Goal: Task Accomplishment & Management: Complete application form

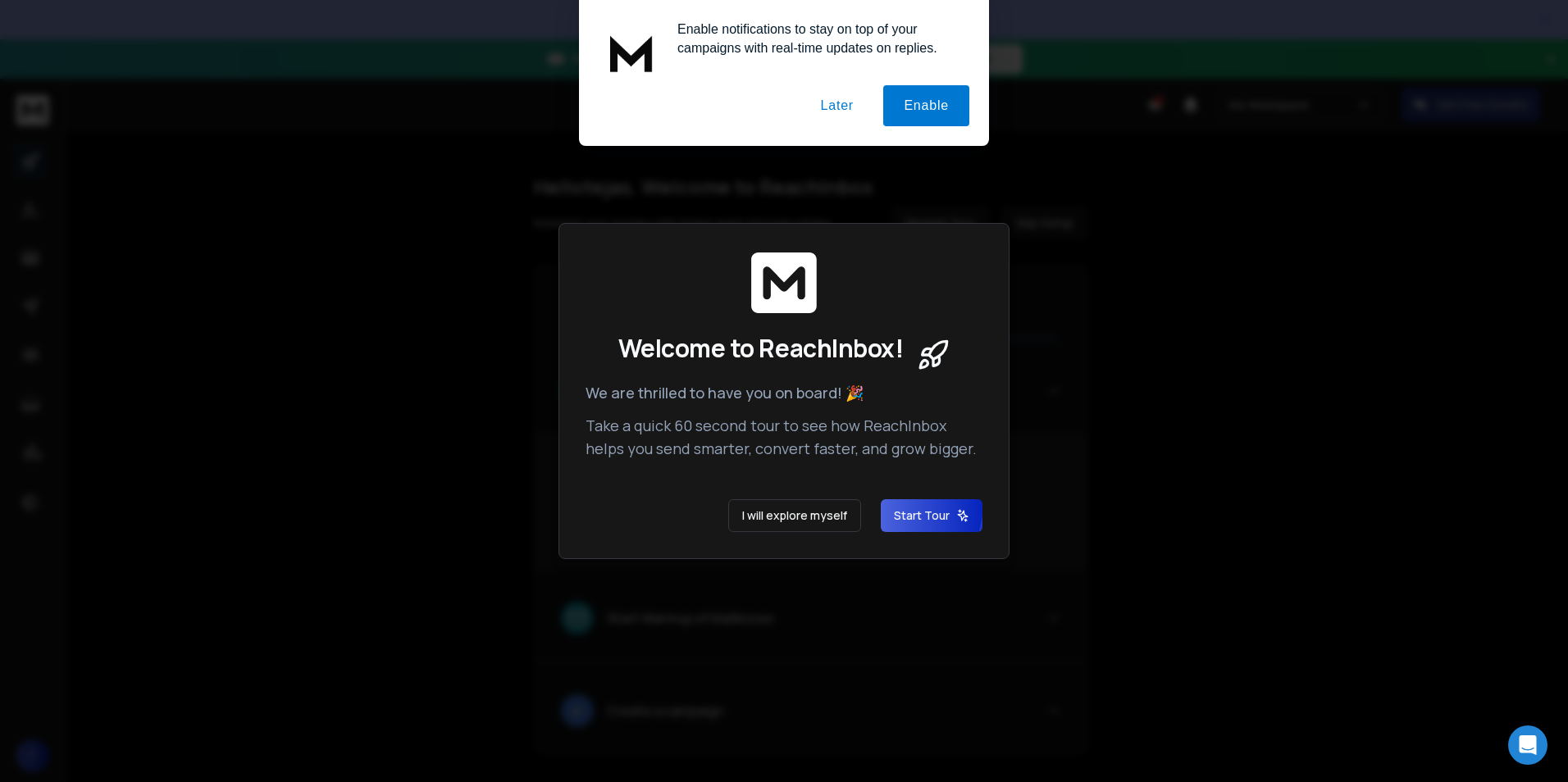
click at [904, 511] on span "Start Tour" at bounding box center [931, 515] width 76 height 16
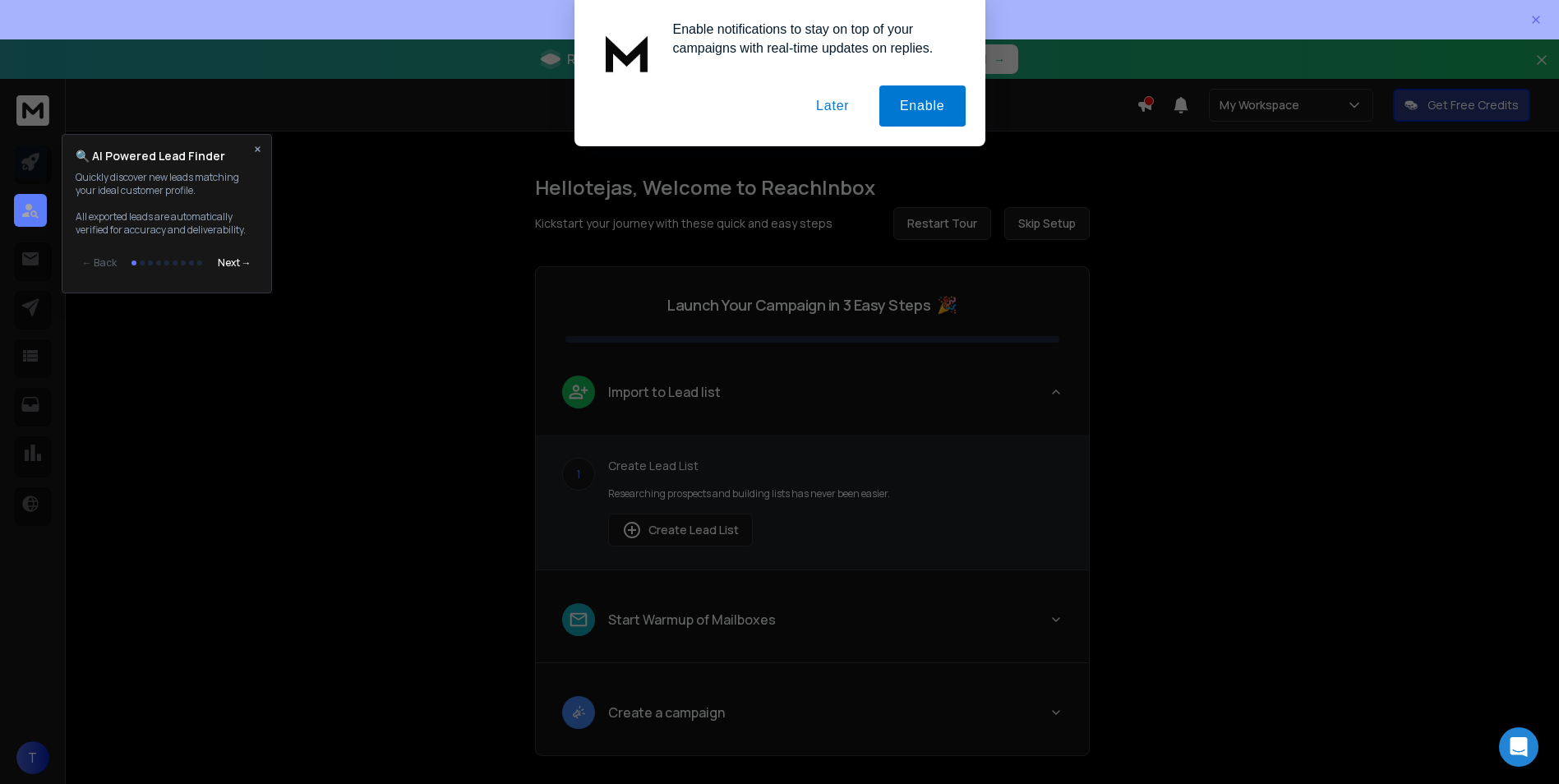
click at [836, 101] on button "Later" at bounding box center [832, 106] width 74 height 41
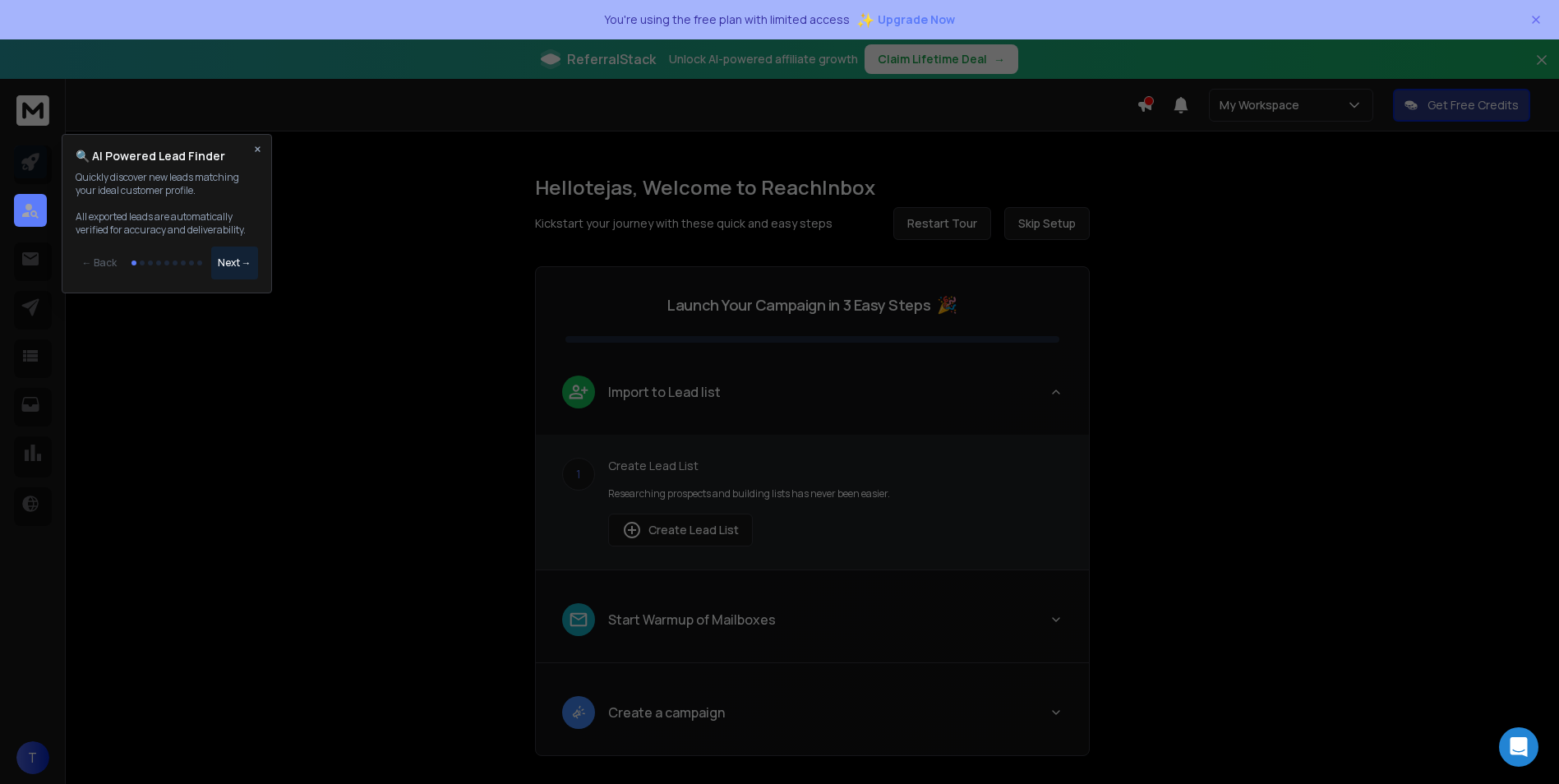
click at [228, 256] on button "Next →" at bounding box center [235, 263] width 47 height 33
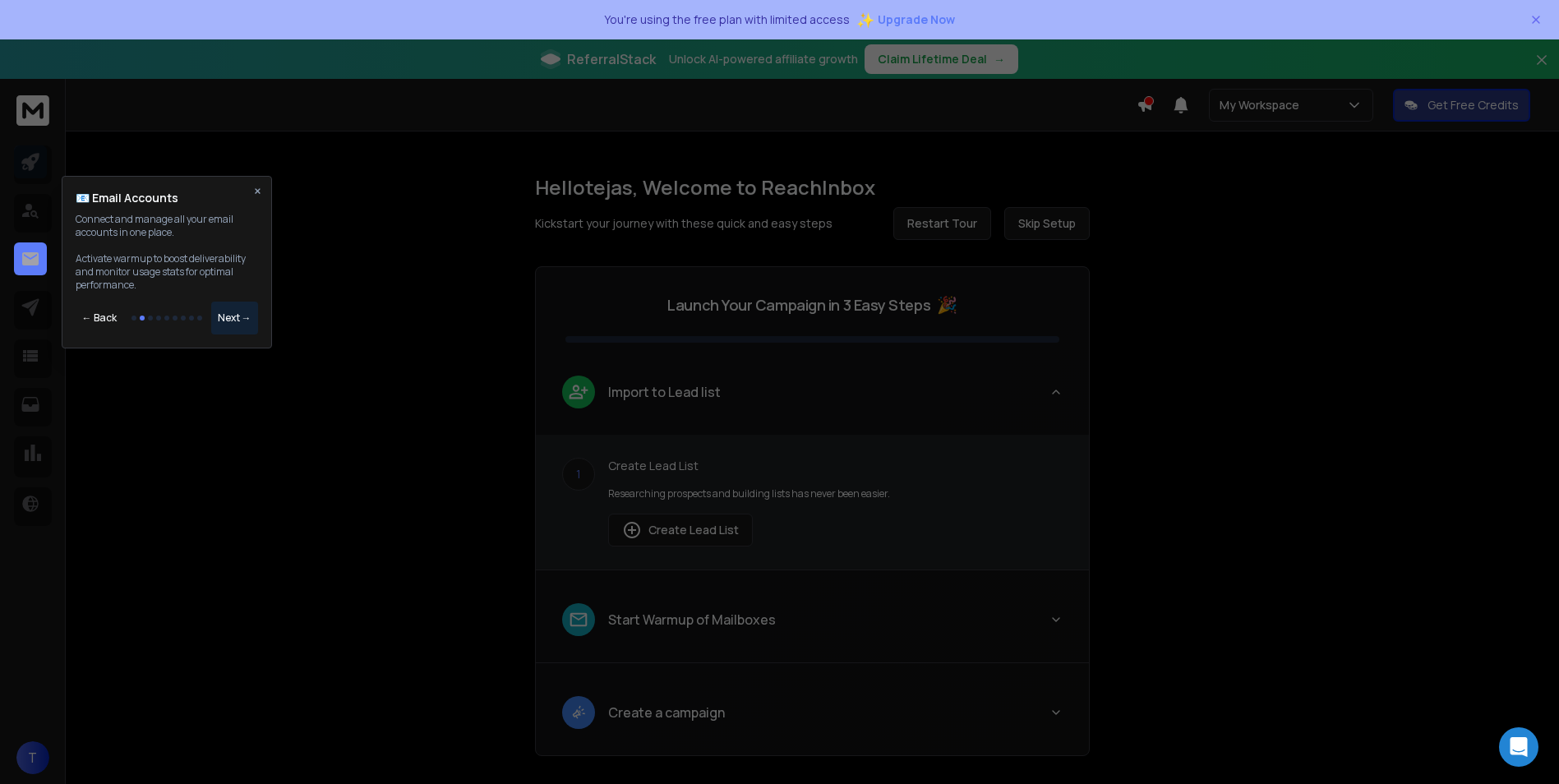
click at [240, 303] on button "Next →" at bounding box center [235, 317] width 47 height 33
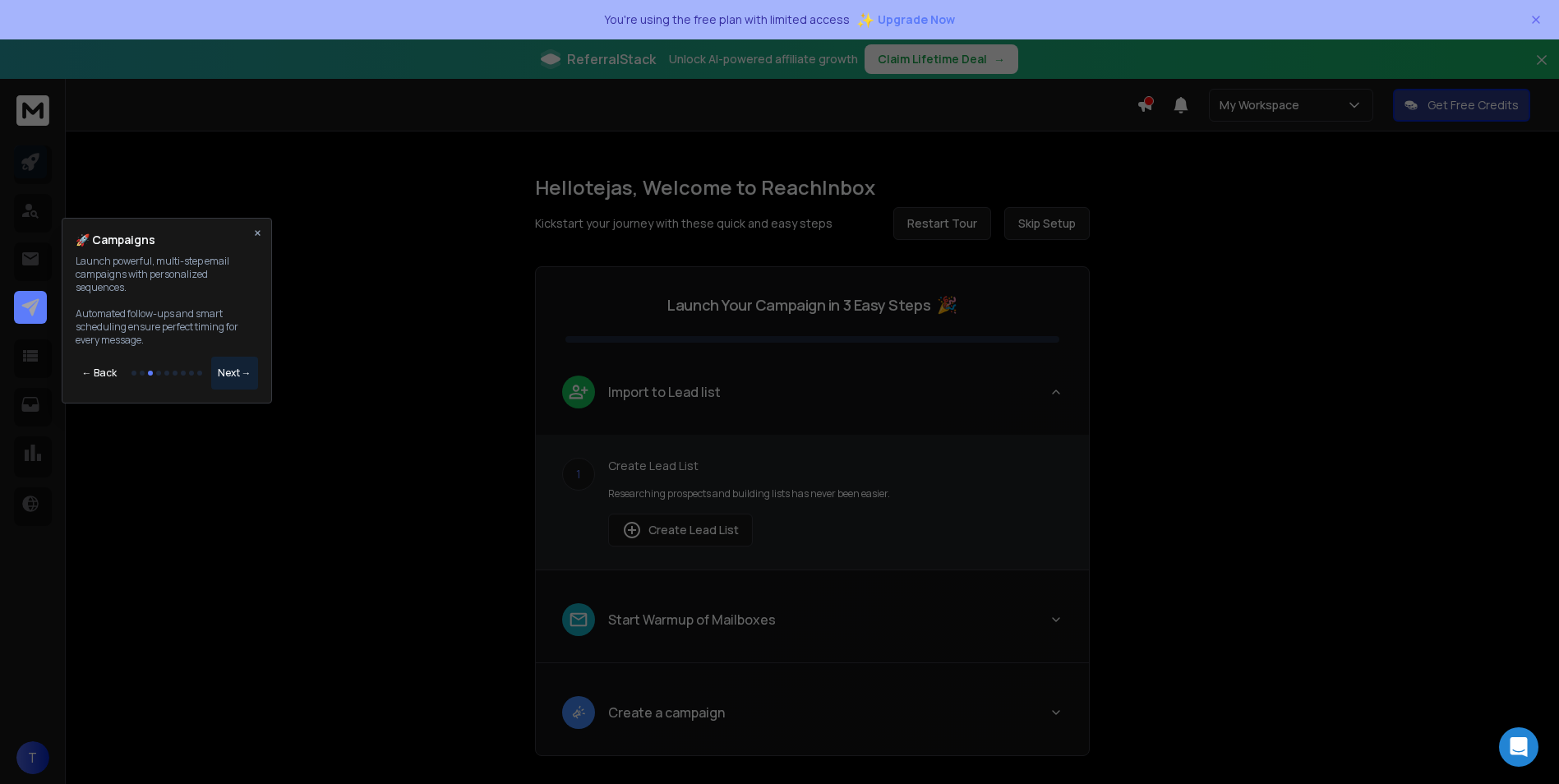
click at [234, 375] on button "Next →" at bounding box center [235, 373] width 47 height 33
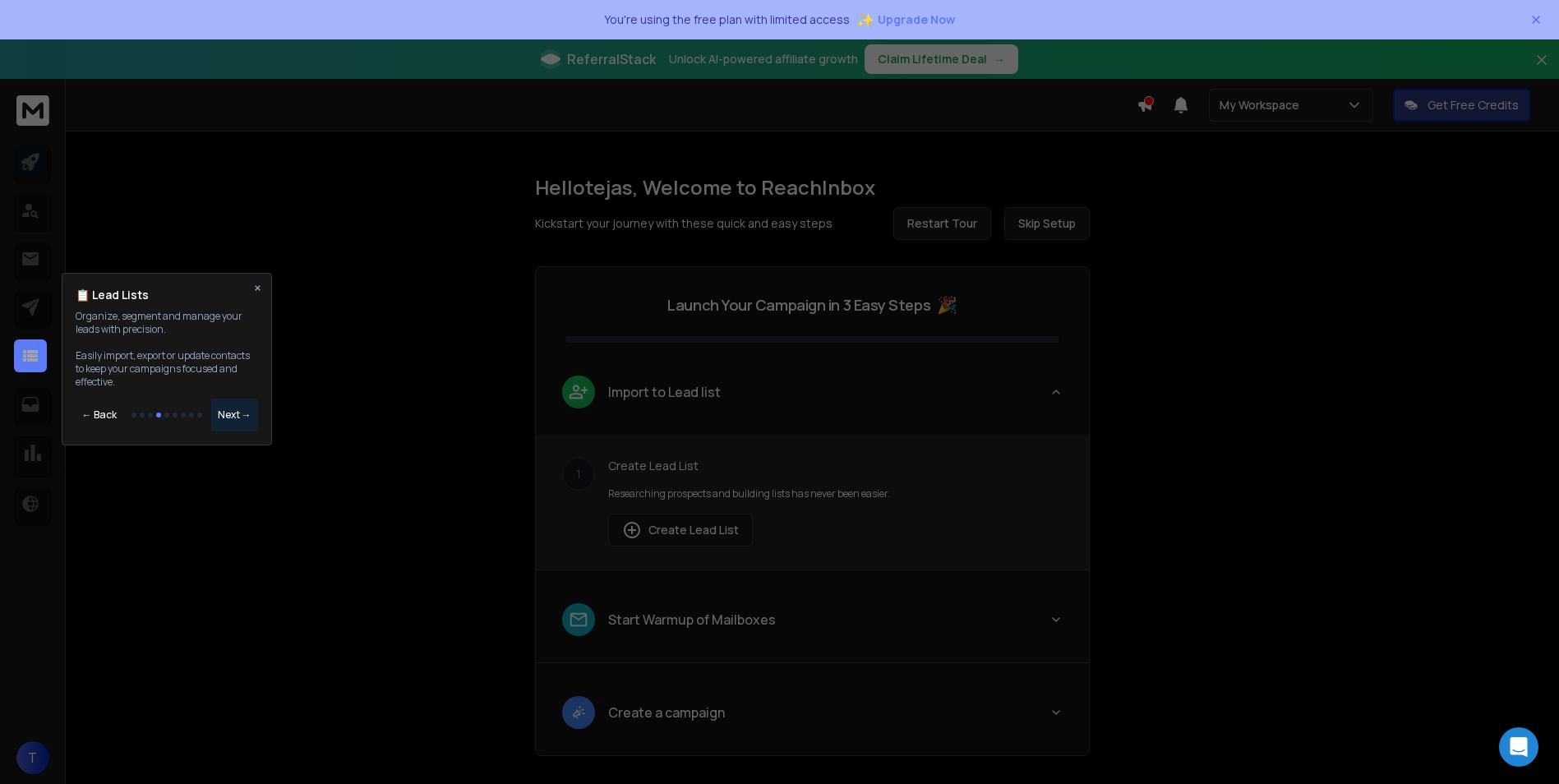
click at [234, 413] on button "Next →" at bounding box center [235, 415] width 47 height 33
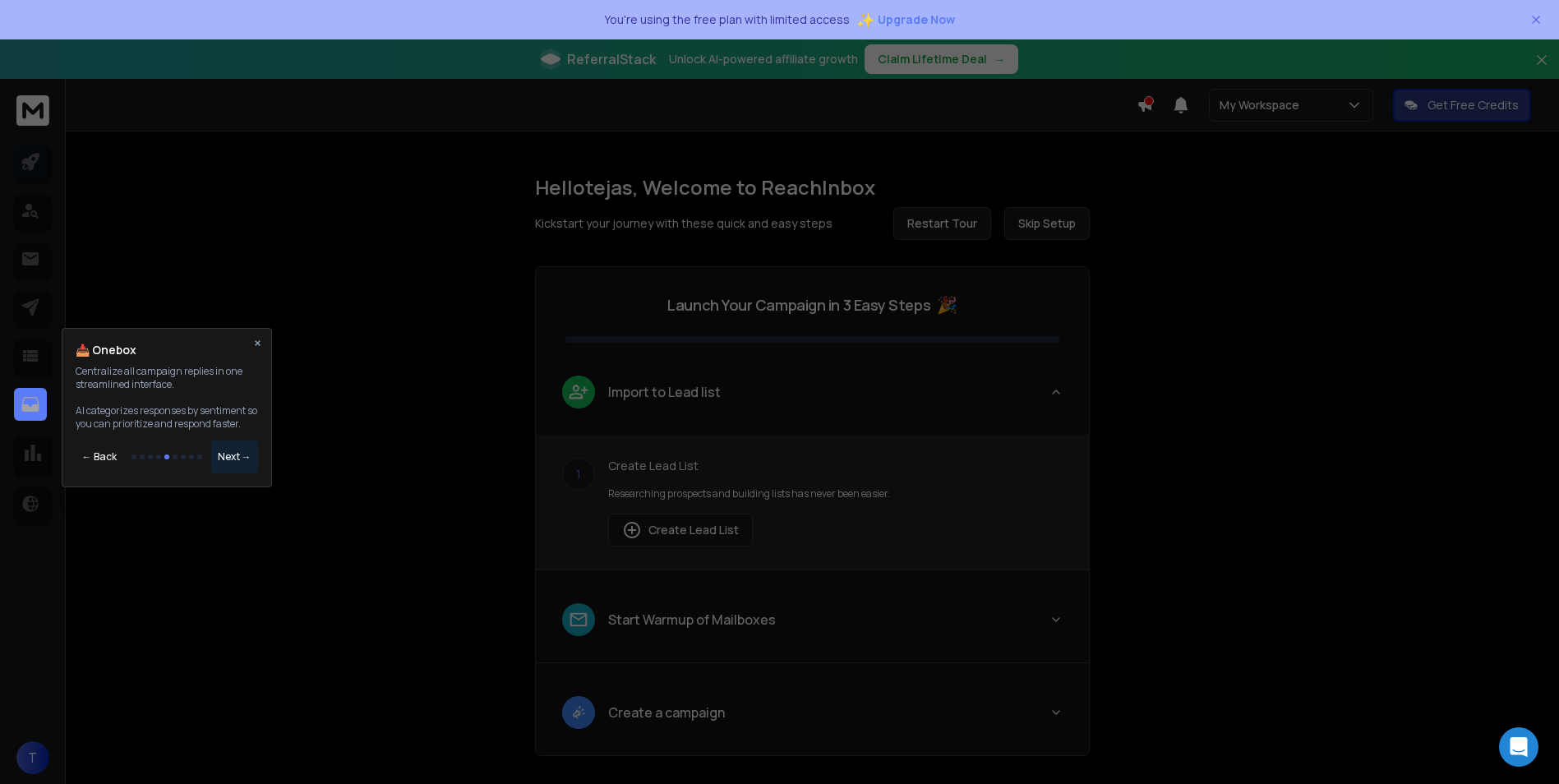
click at [234, 458] on button "Next →" at bounding box center [235, 456] width 47 height 33
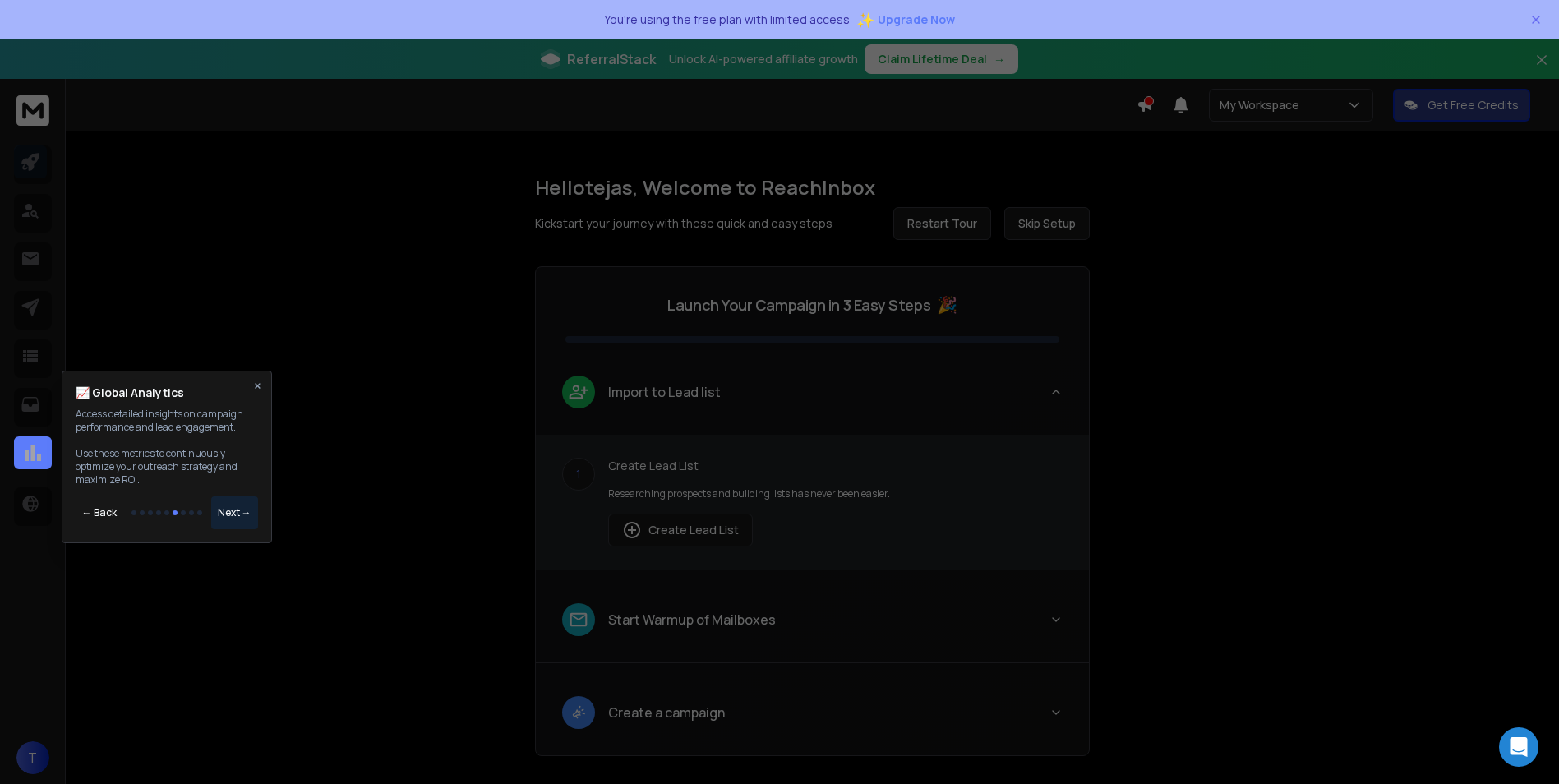
click at [235, 508] on button "Next →" at bounding box center [235, 513] width 47 height 33
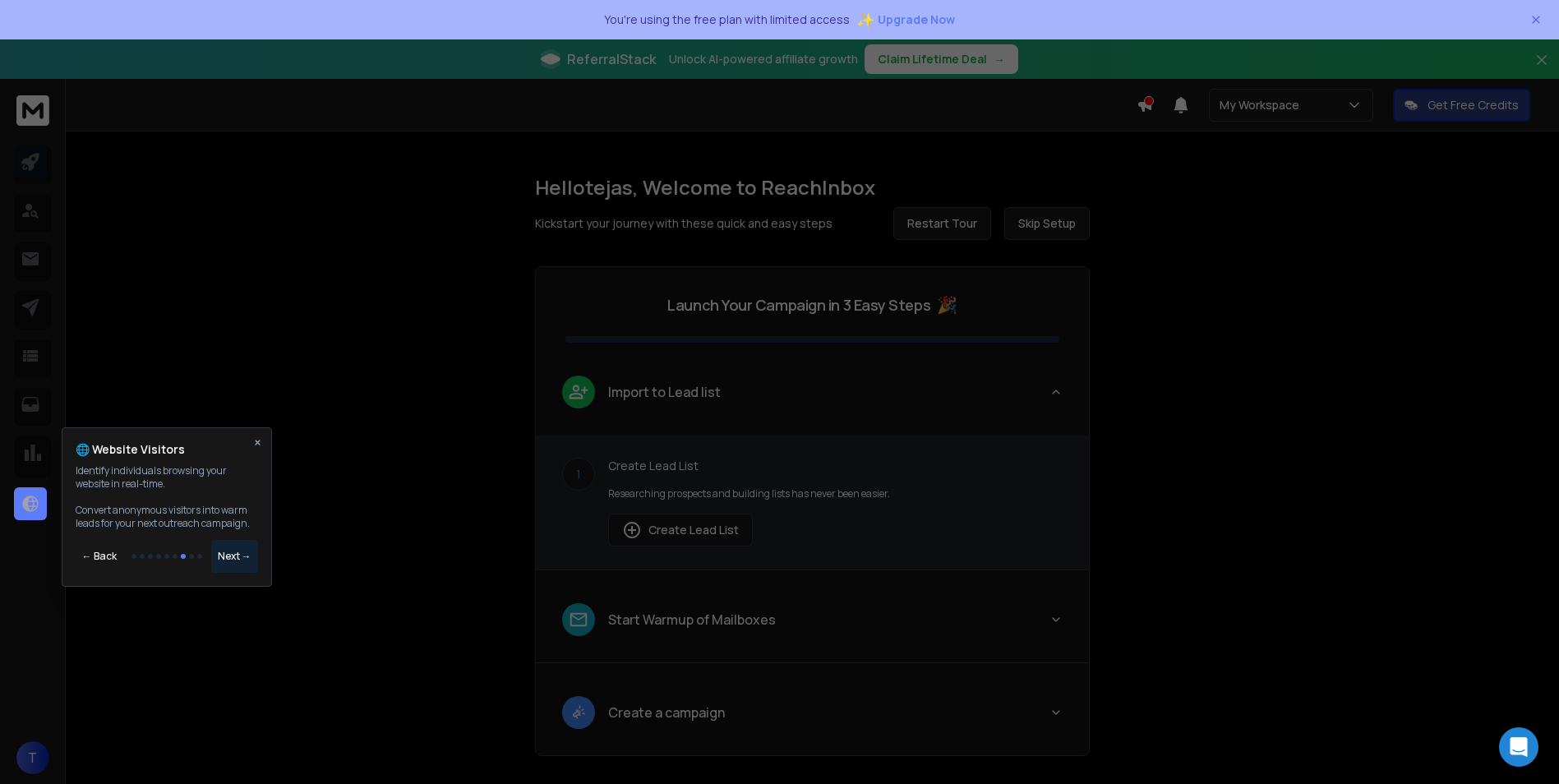
click at [227, 560] on button "Next →" at bounding box center [235, 556] width 47 height 33
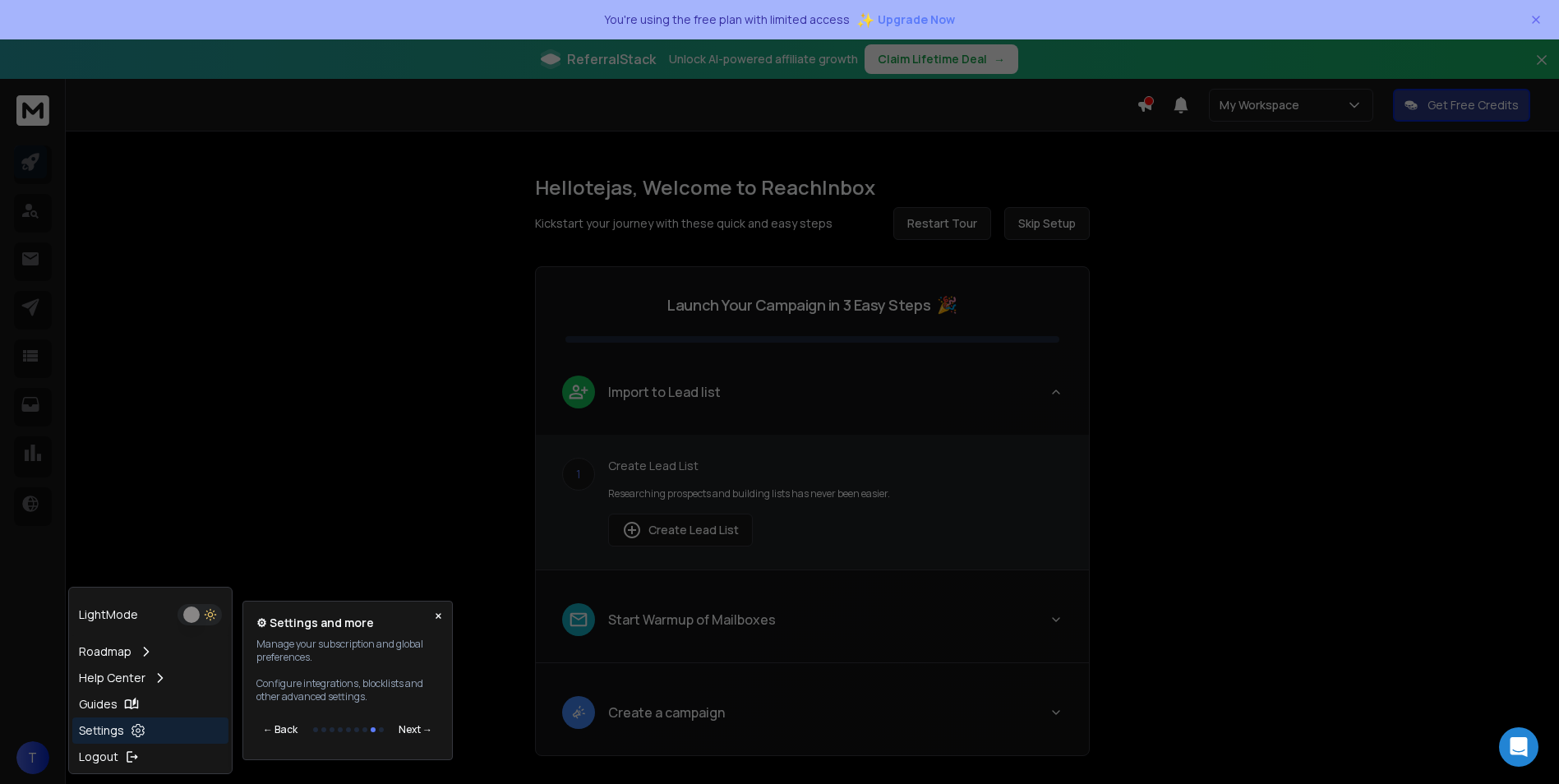
click at [435, 615] on button "×" at bounding box center [439, 615] width 8 height 15
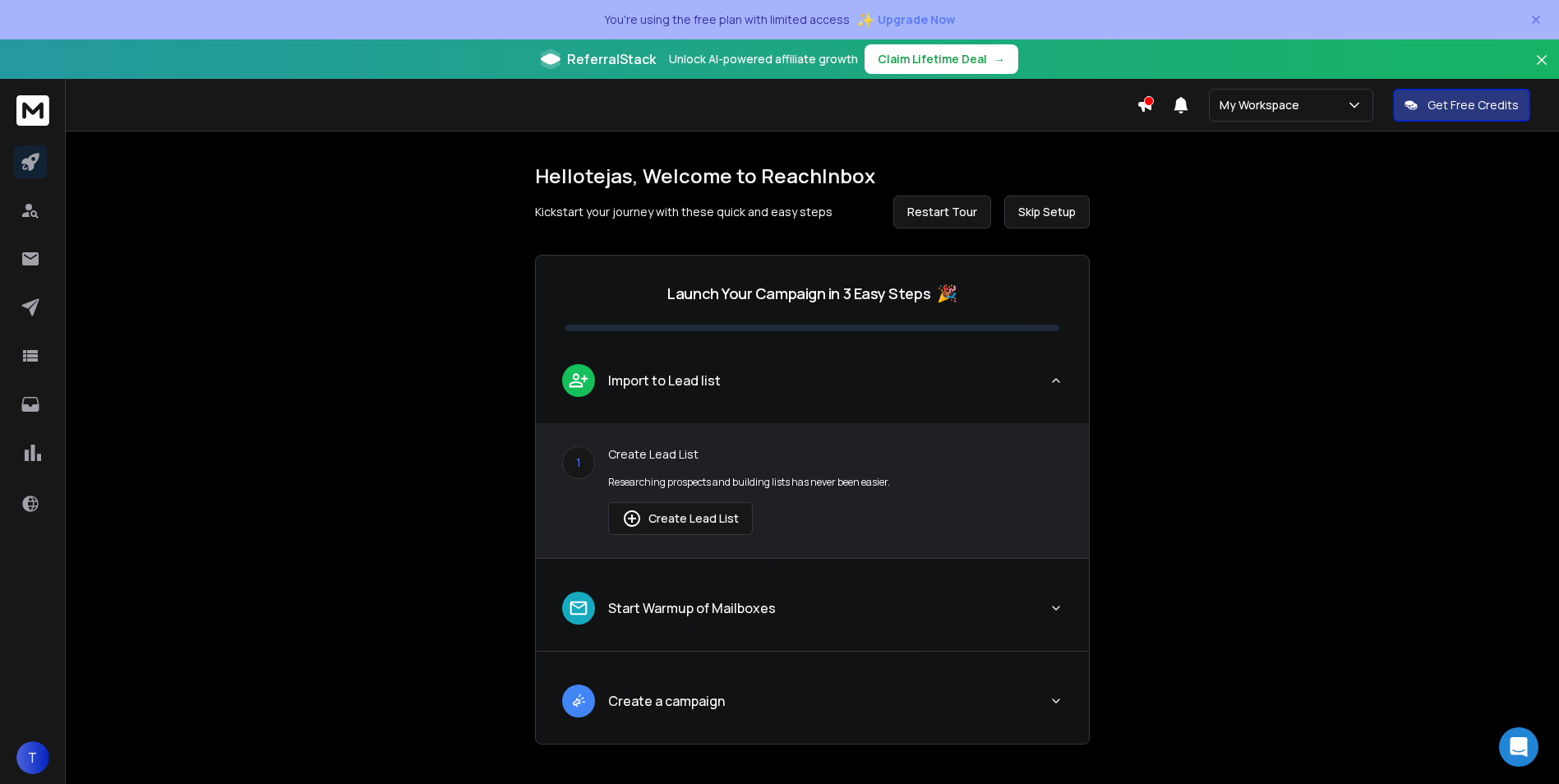
scroll to position [15, 0]
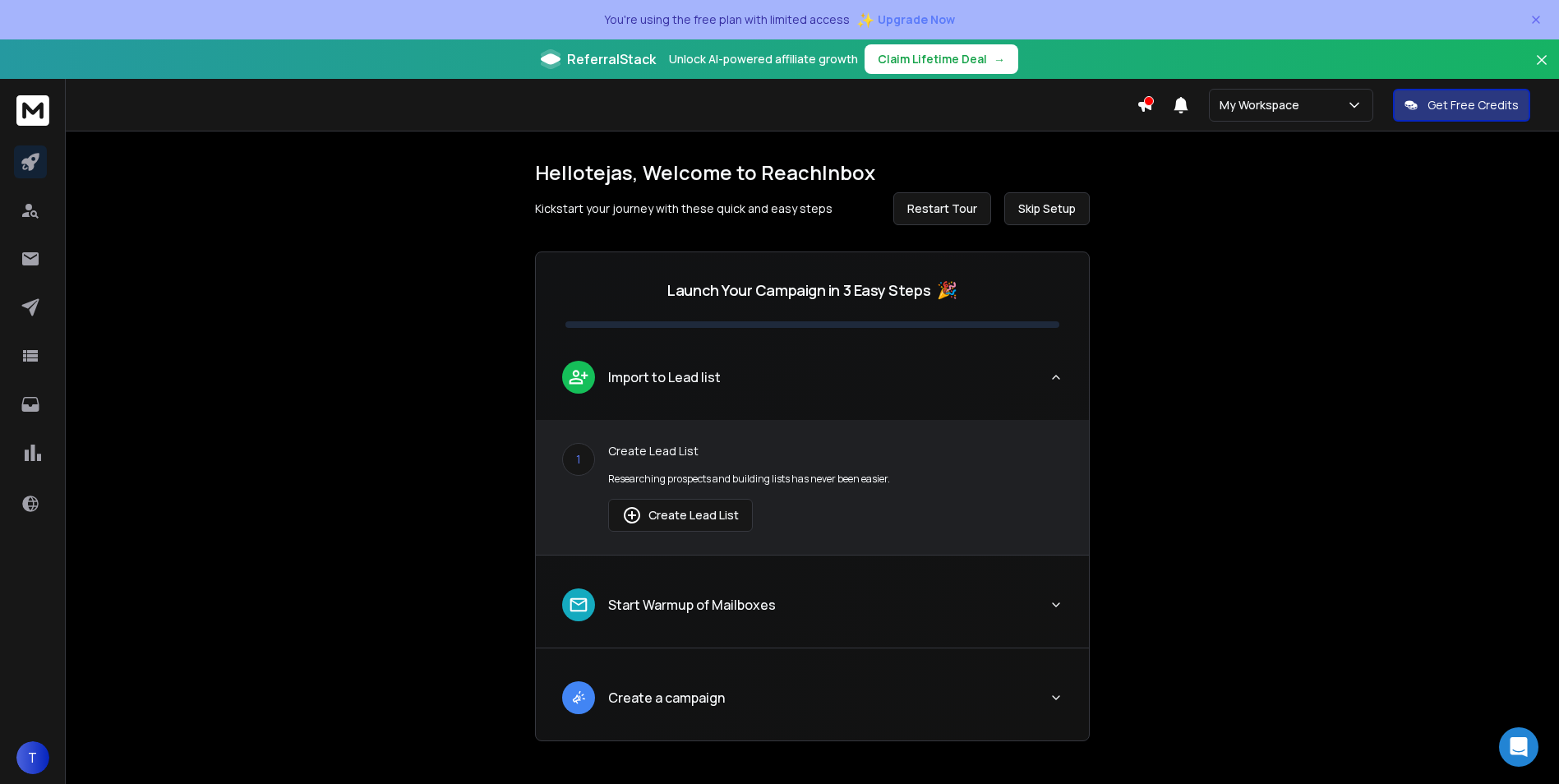
click at [729, 391] on button "Import to Lead list" at bounding box center [812, 383] width 553 height 73
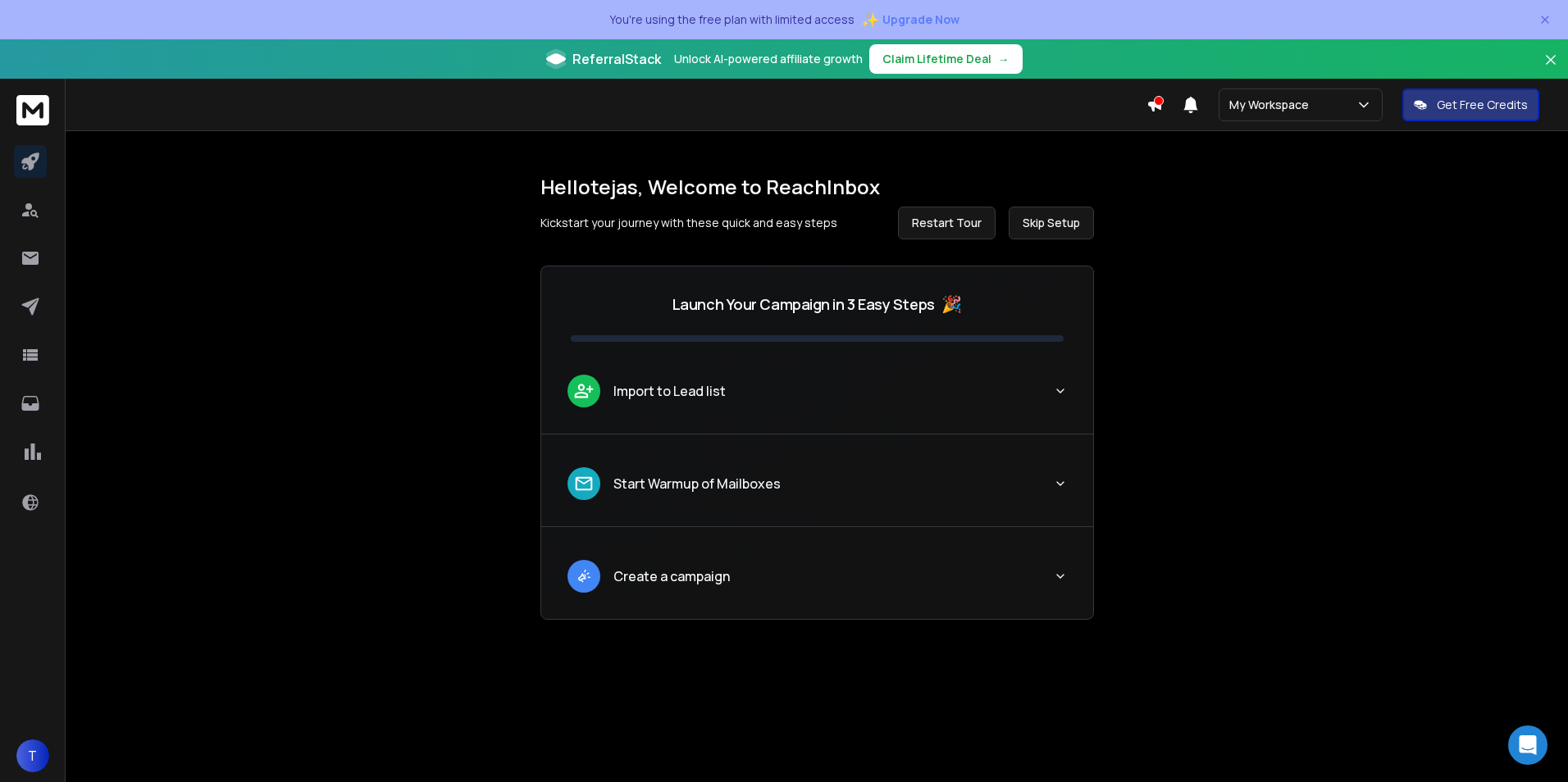
click at [727, 390] on button "Import to Lead list" at bounding box center [817, 397] width 552 height 72
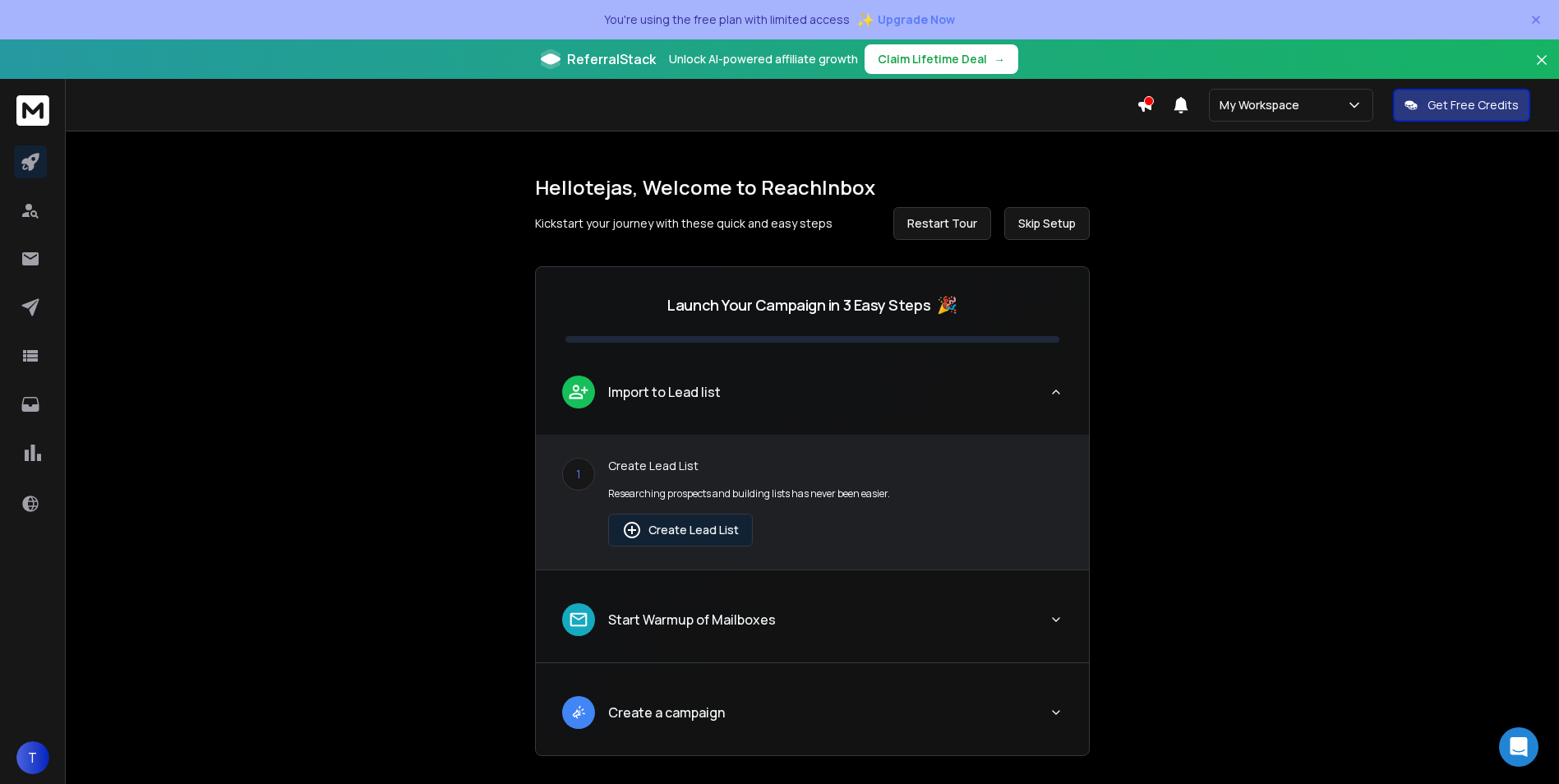
click at [693, 532] on button "Create Lead List" at bounding box center [681, 530] width 145 height 33
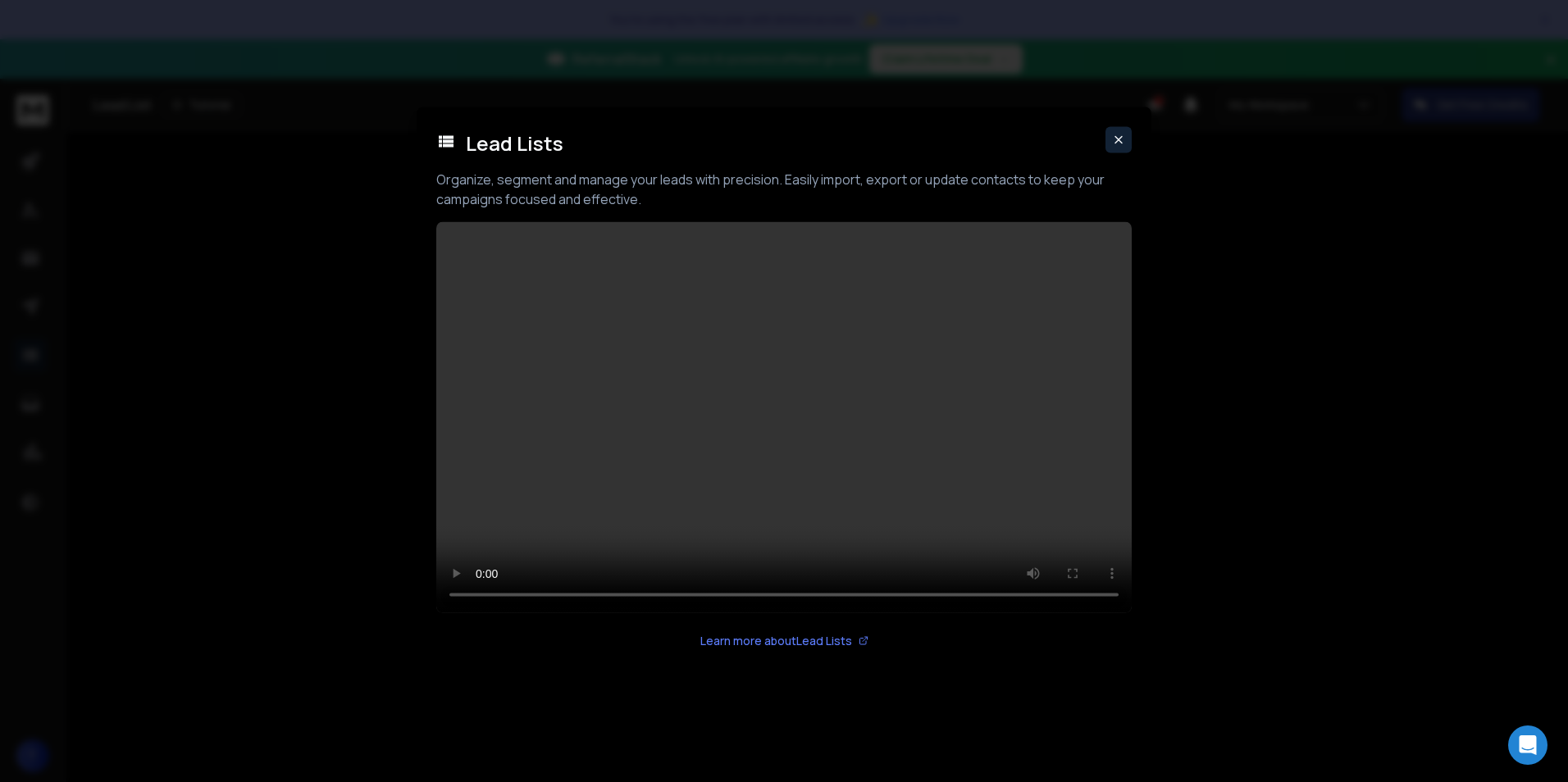
click at [1119, 144] on icon at bounding box center [1118, 140] width 13 height 13
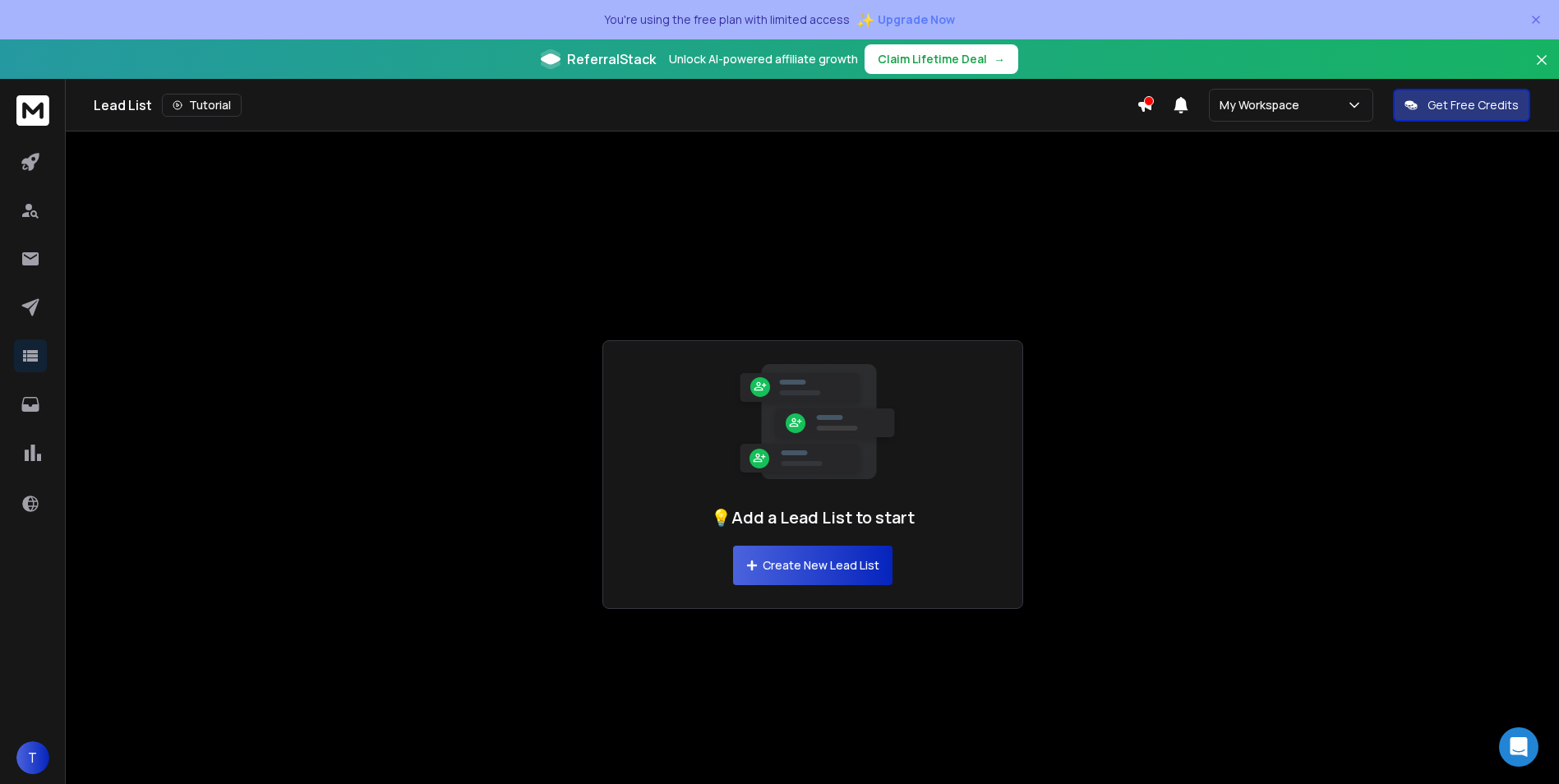
click at [807, 567] on button "Create New Lead List" at bounding box center [812, 566] width 160 height 39
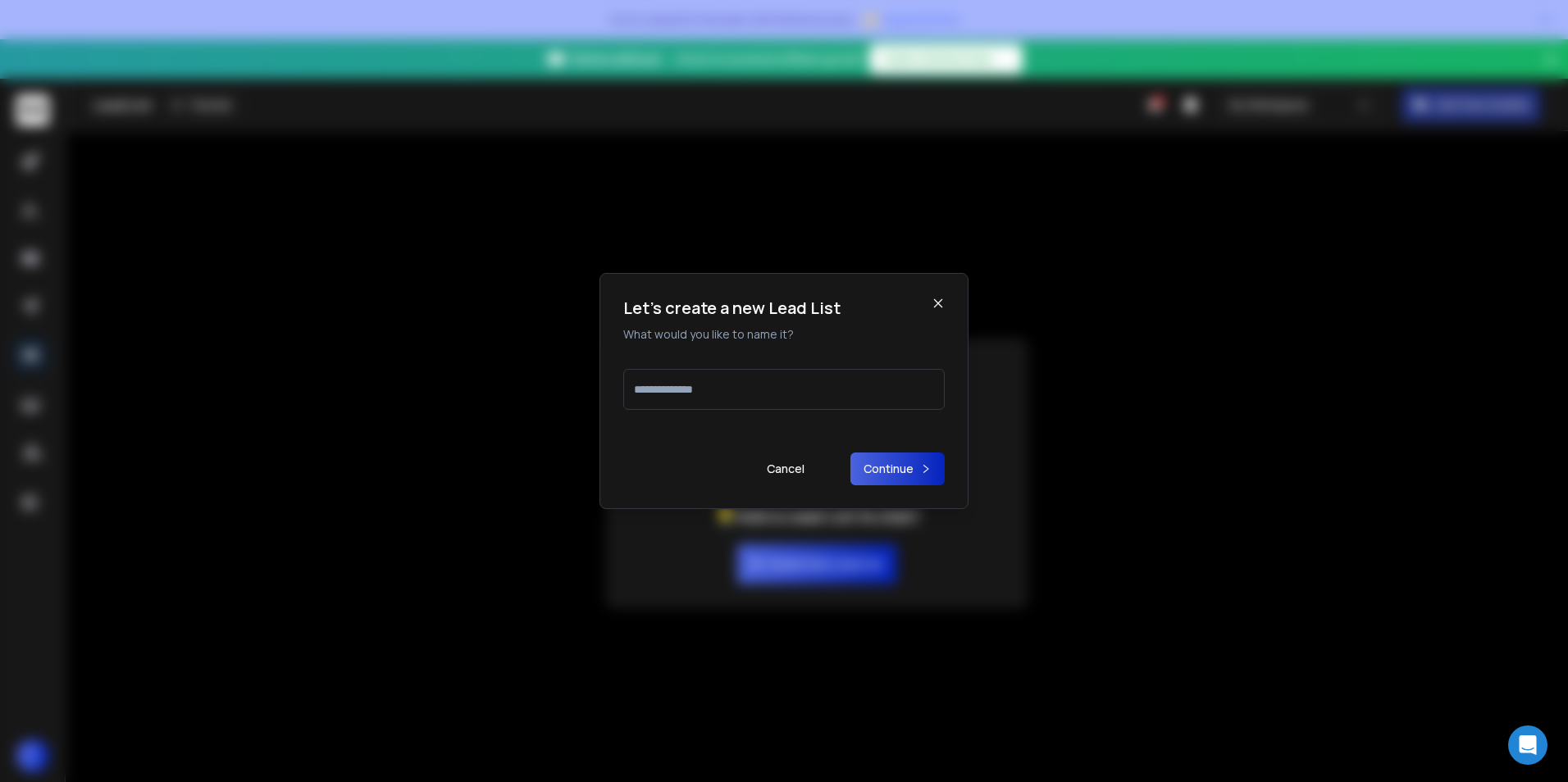
click at [786, 394] on input at bounding box center [784, 389] width 322 height 41
type input "**********"
click at [884, 471] on button "Continue" at bounding box center [897, 469] width 94 height 33
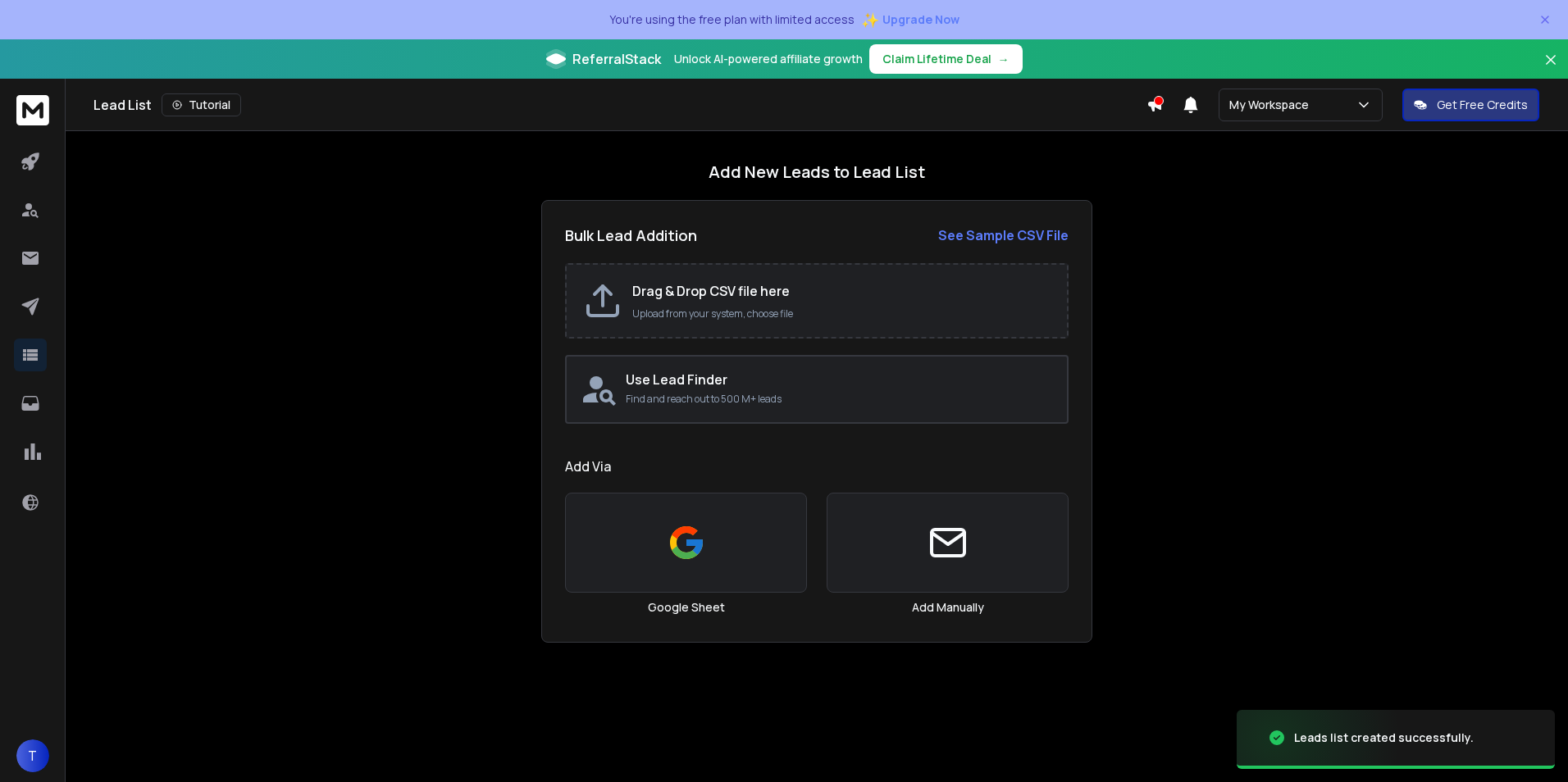
click at [795, 300] on h2 "Drag & Drop CSV file here" at bounding box center [841, 290] width 418 height 20
type input "**********"
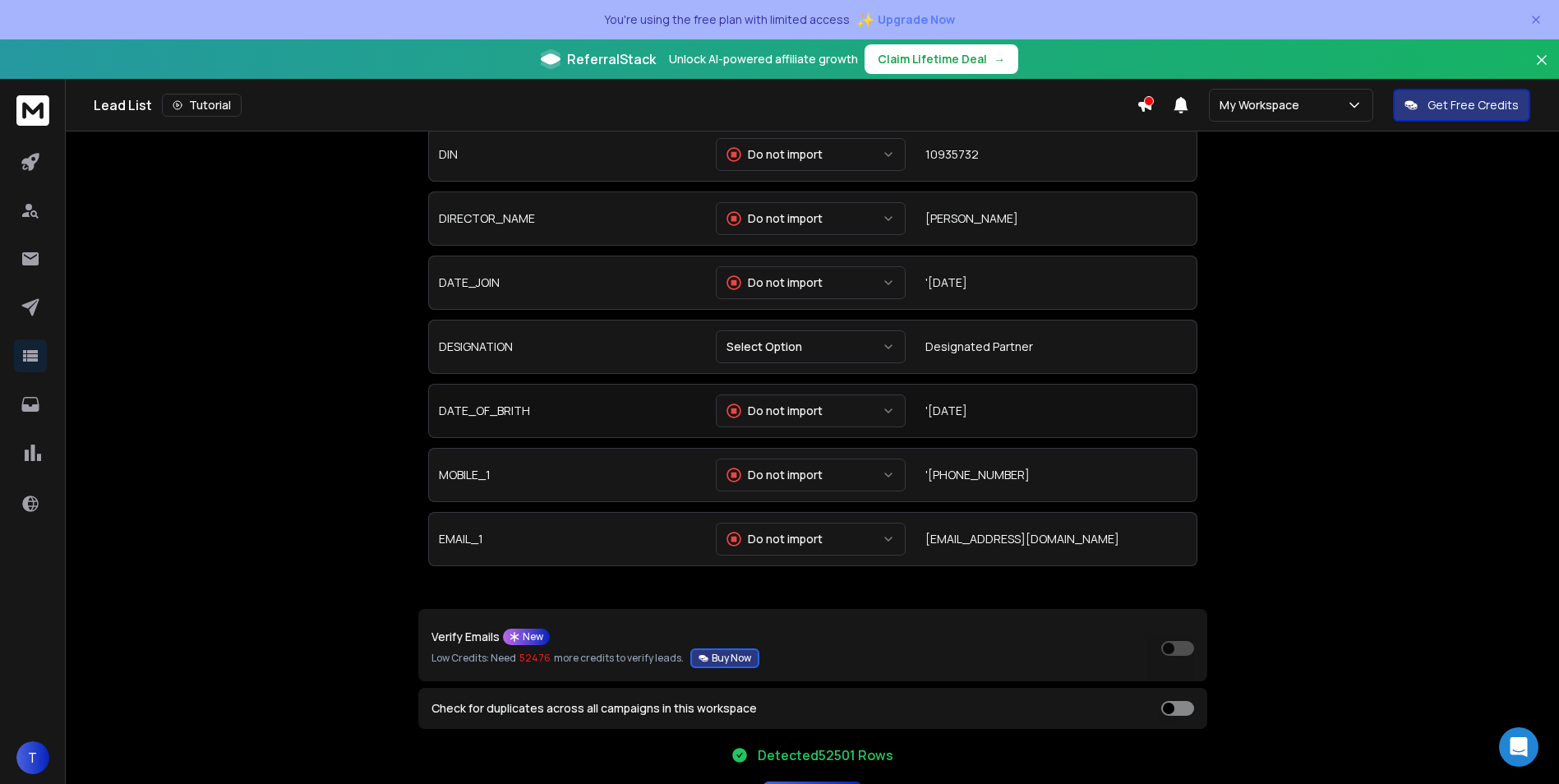
scroll to position [1655, 0]
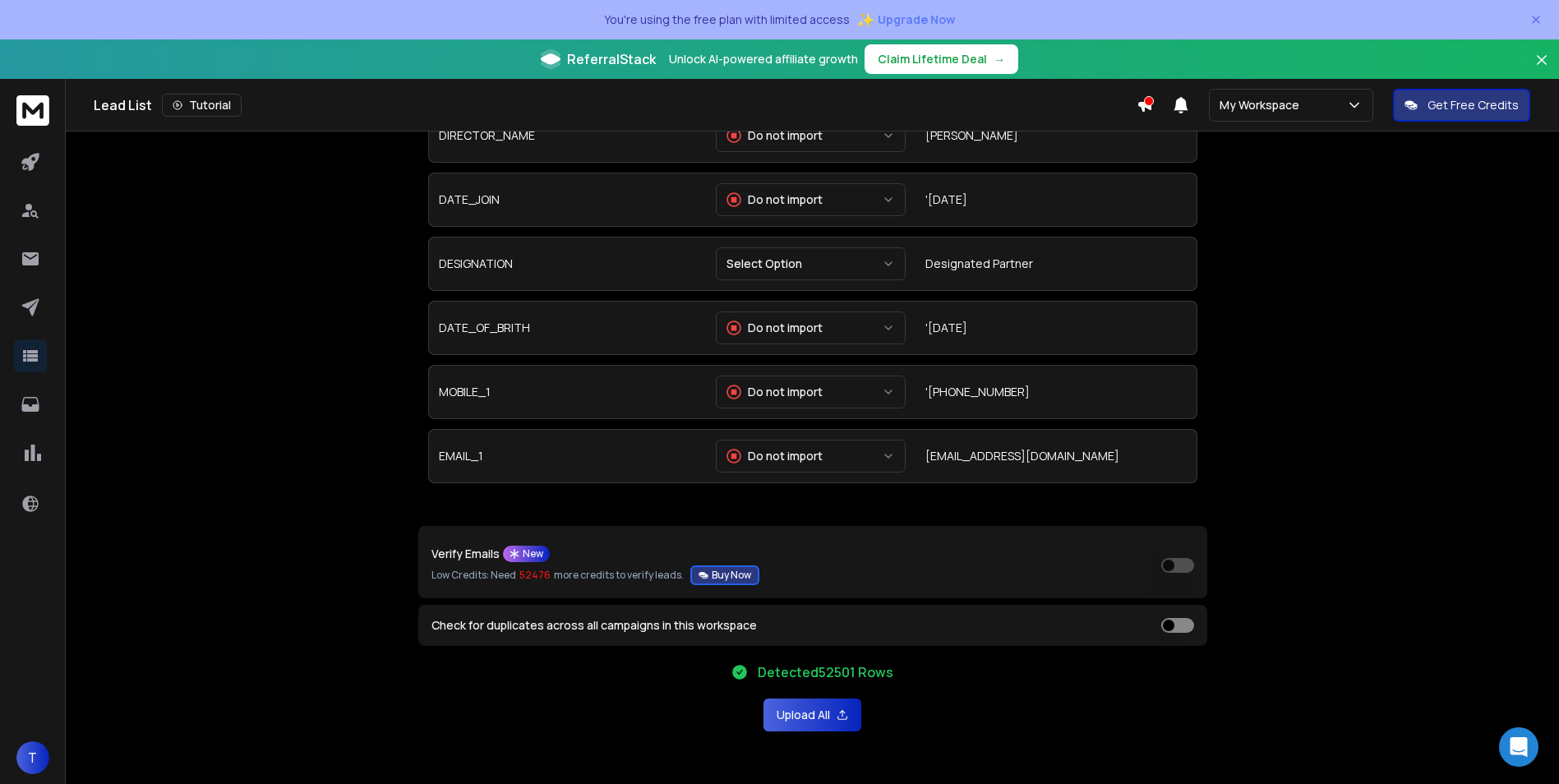
click at [821, 707] on button "Upload All" at bounding box center [812, 715] width 98 height 33
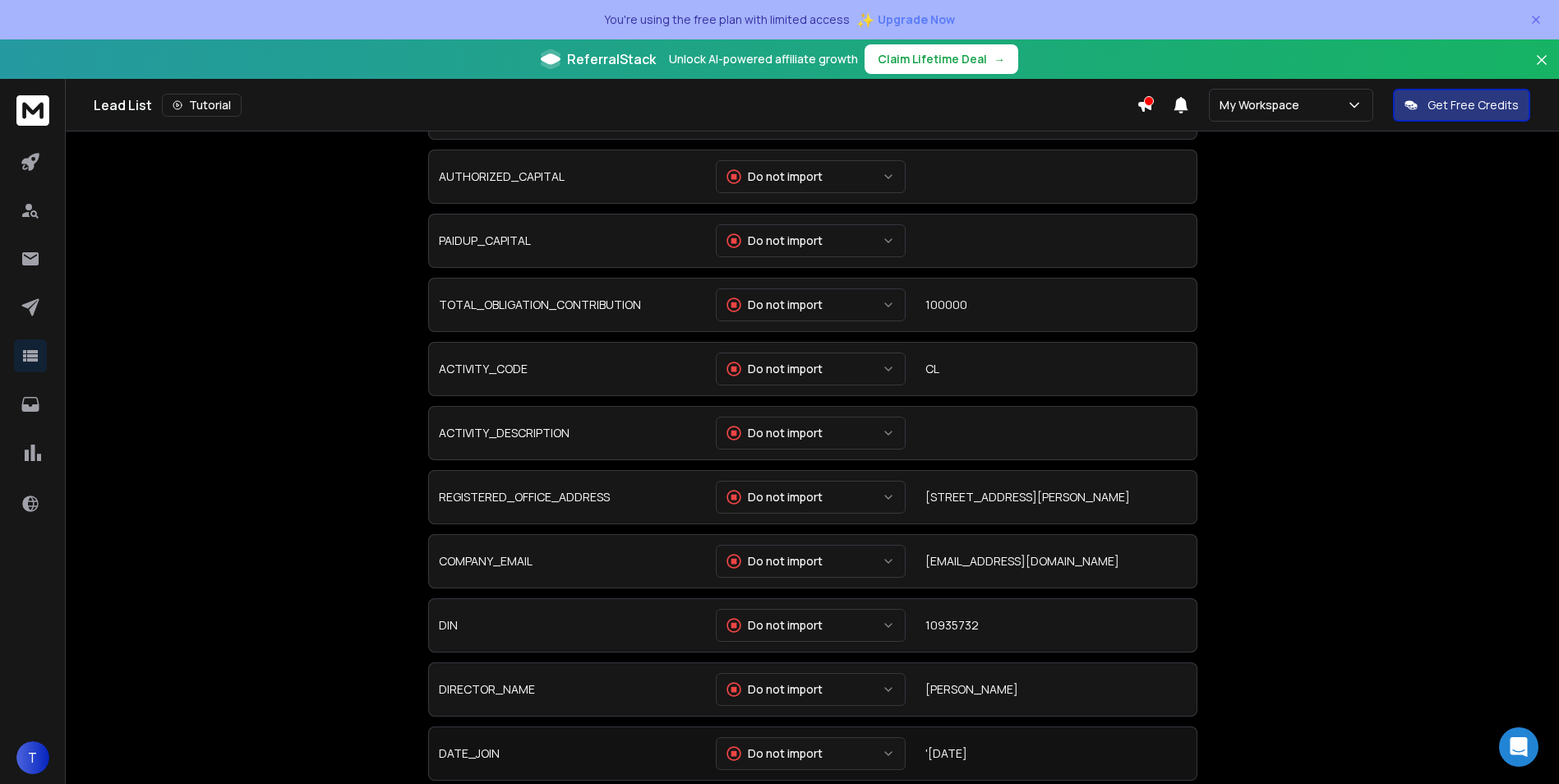
scroll to position [1080, 0]
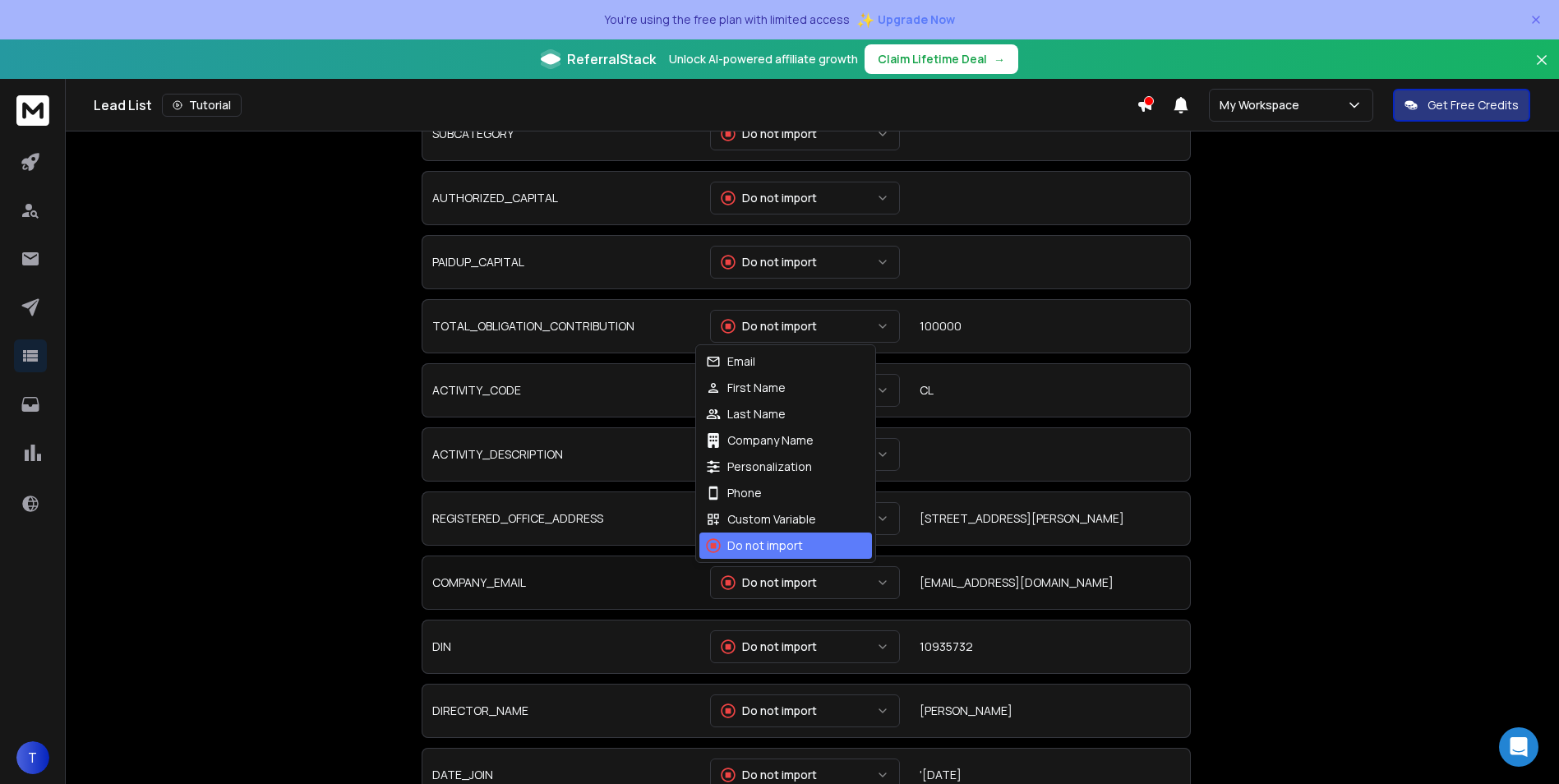
click at [793, 575] on div "Do not import" at bounding box center [769, 582] width 96 height 16
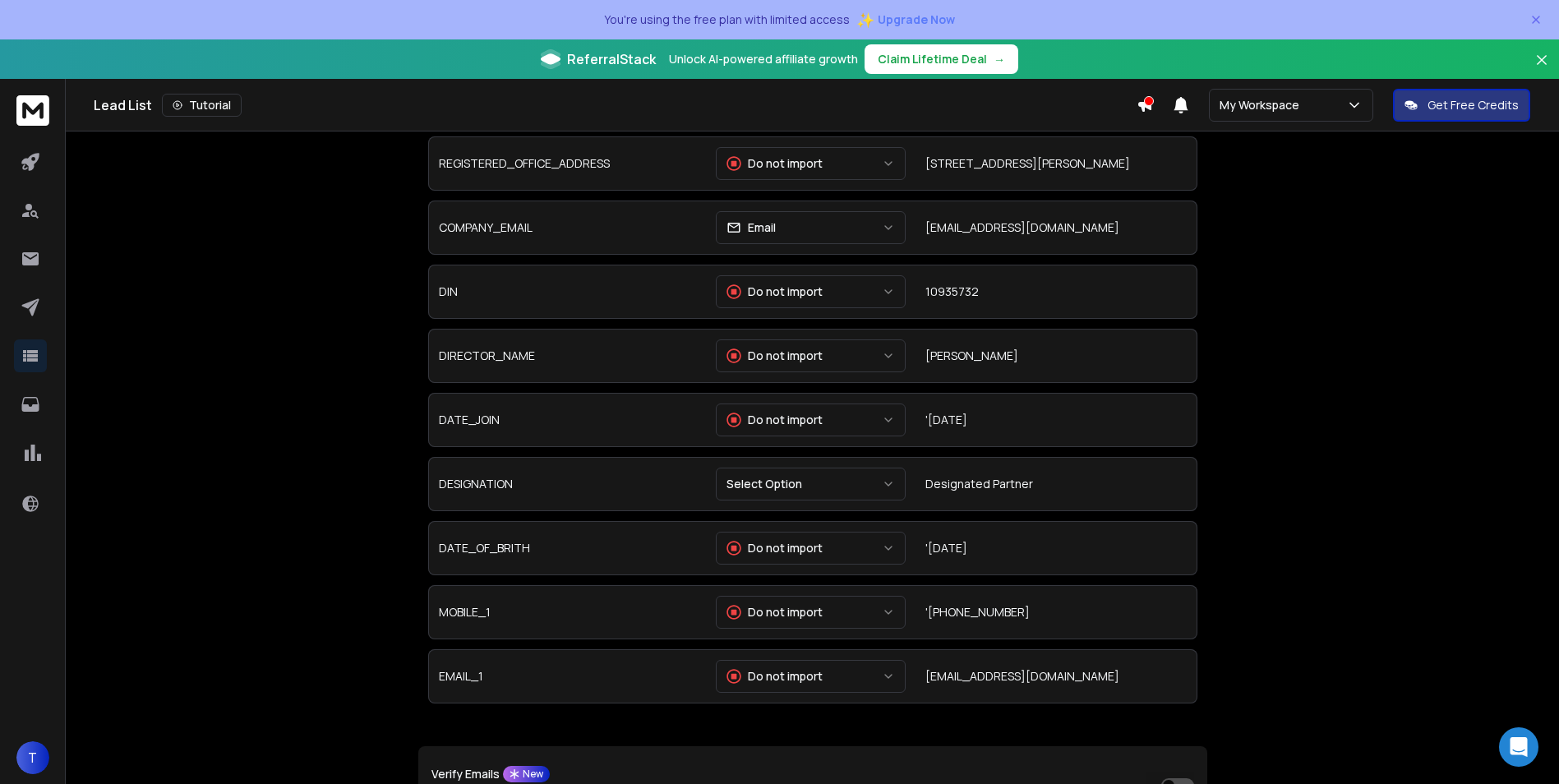
scroll to position [1655, 0]
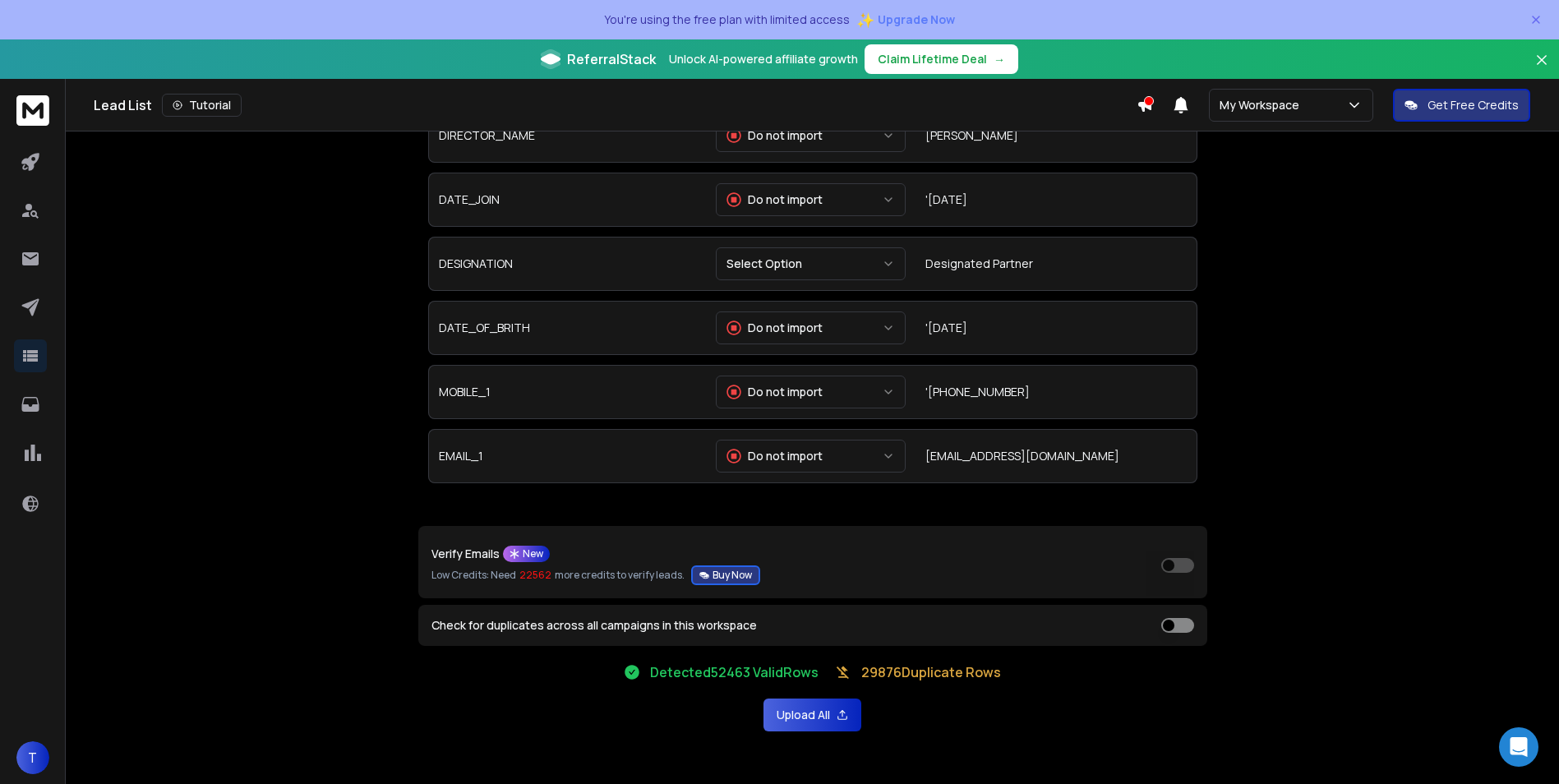
click at [819, 708] on button "Upload All" at bounding box center [812, 715] width 98 height 33
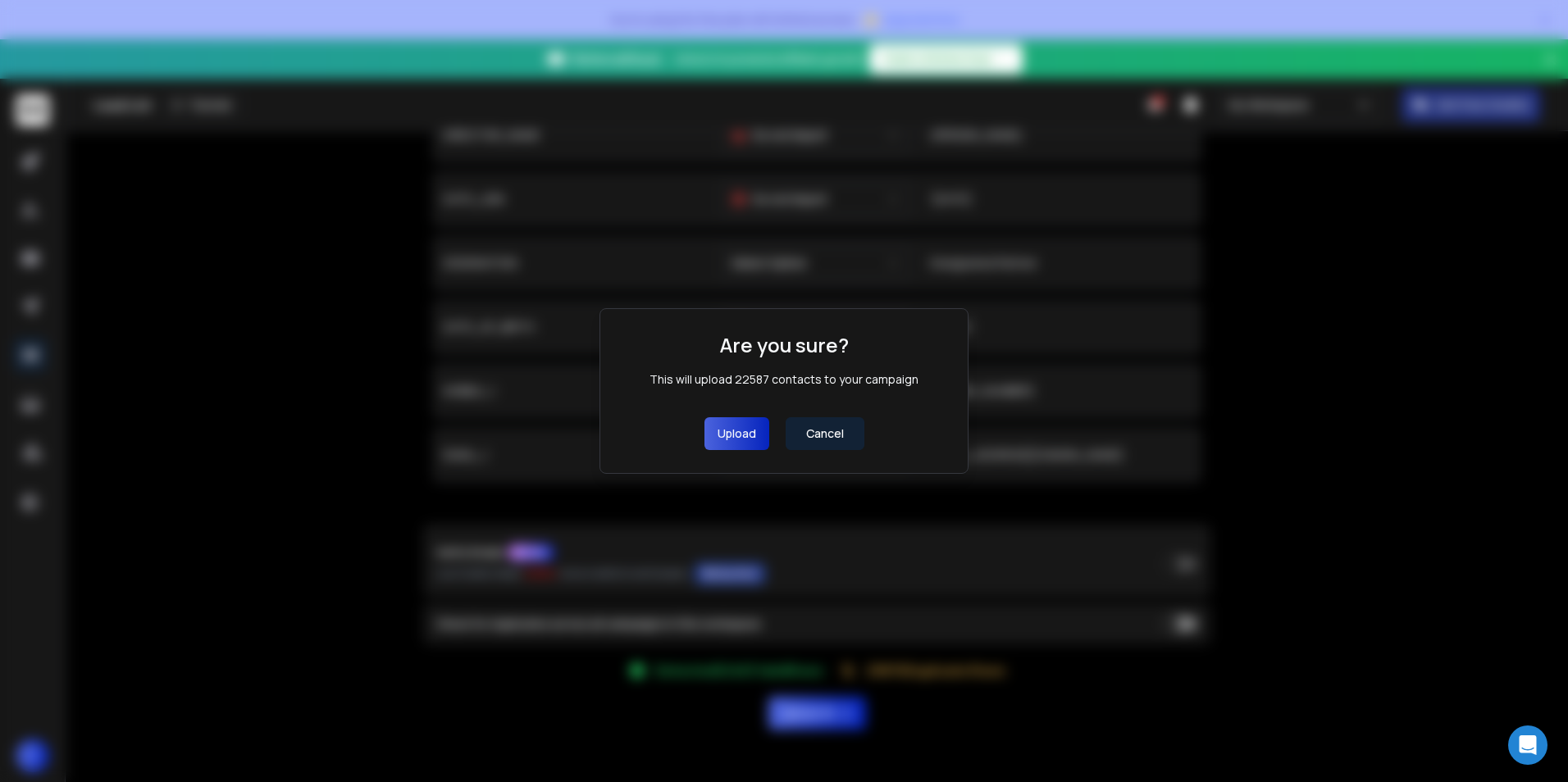
click at [746, 434] on button "Upload" at bounding box center [736, 433] width 65 height 33
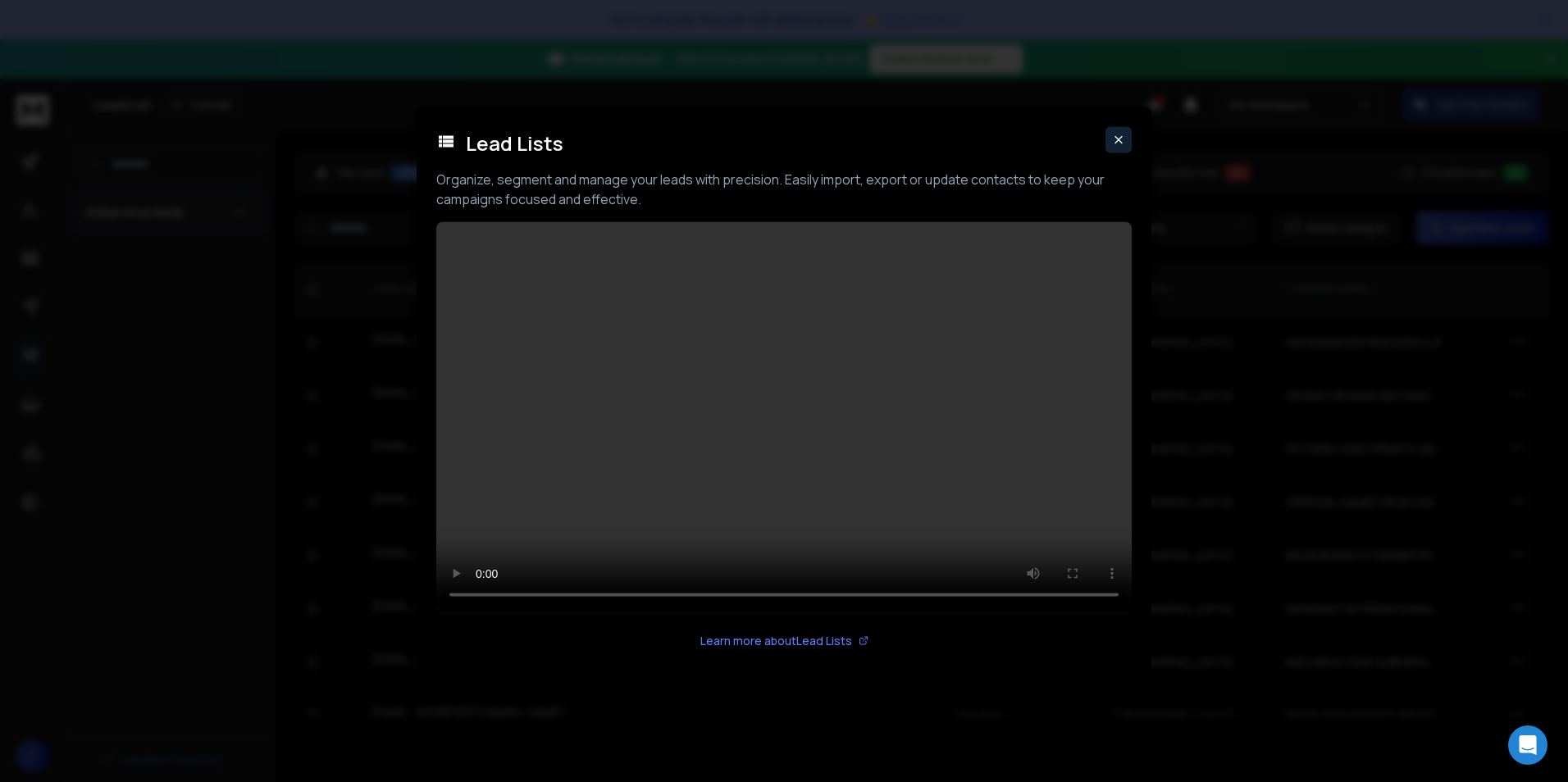
click at [1124, 129] on button at bounding box center [1118, 140] width 26 height 26
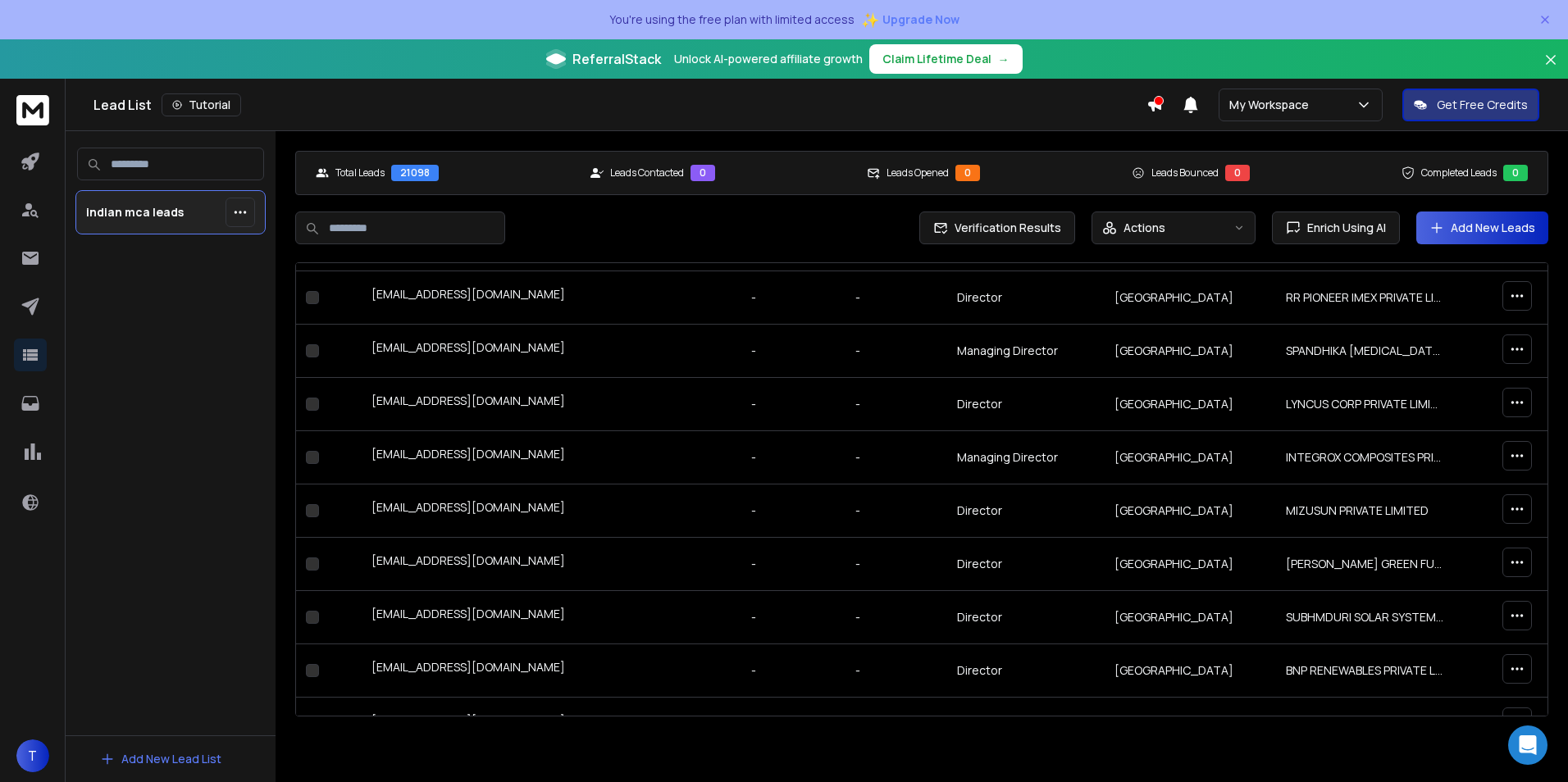
scroll to position [2277, 0]
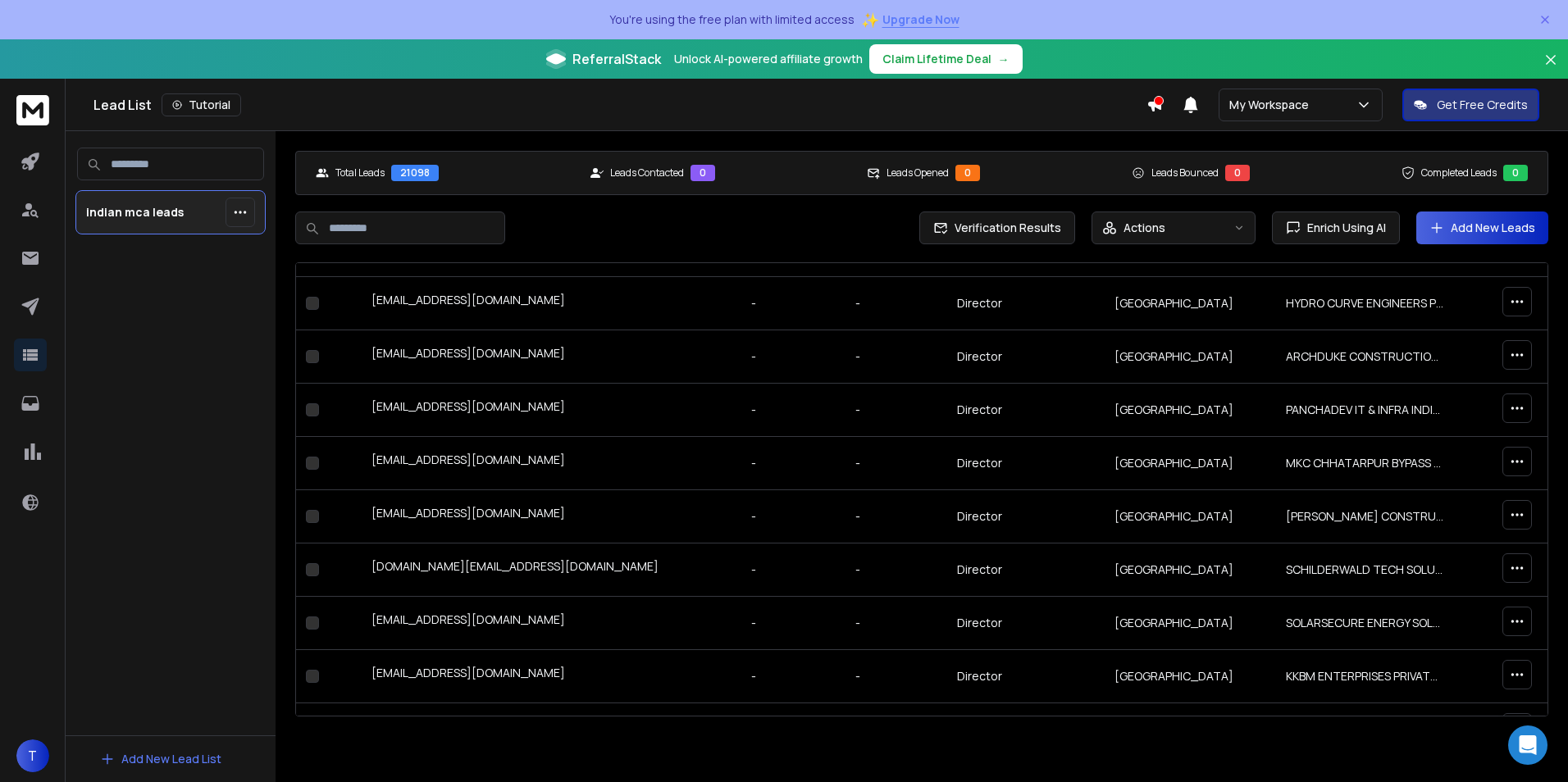
click at [917, 20] on span "Upgrade Now" at bounding box center [920, 19] width 77 height 16
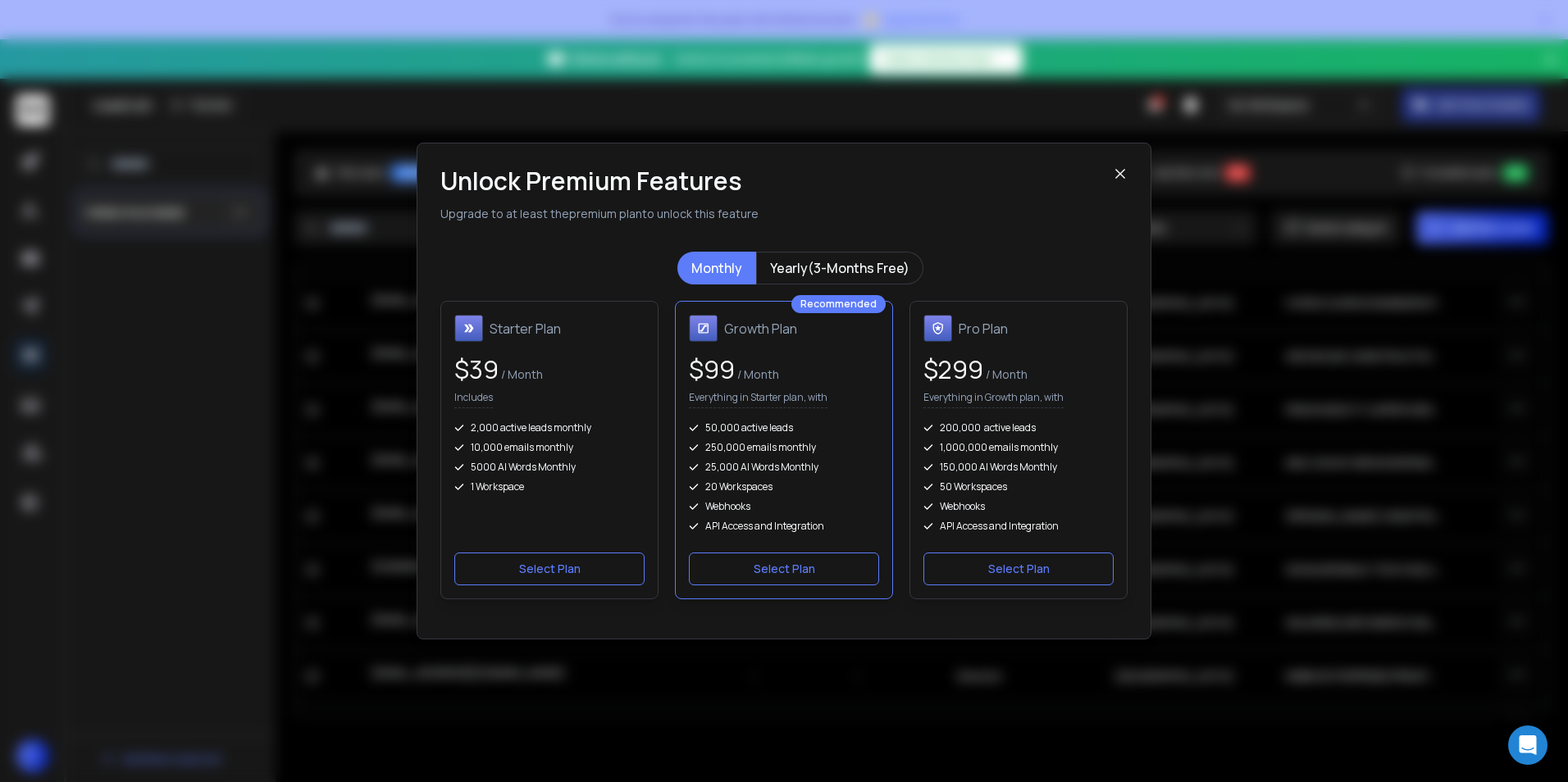
click at [1125, 170] on icon at bounding box center [1119, 174] width 14 height 14
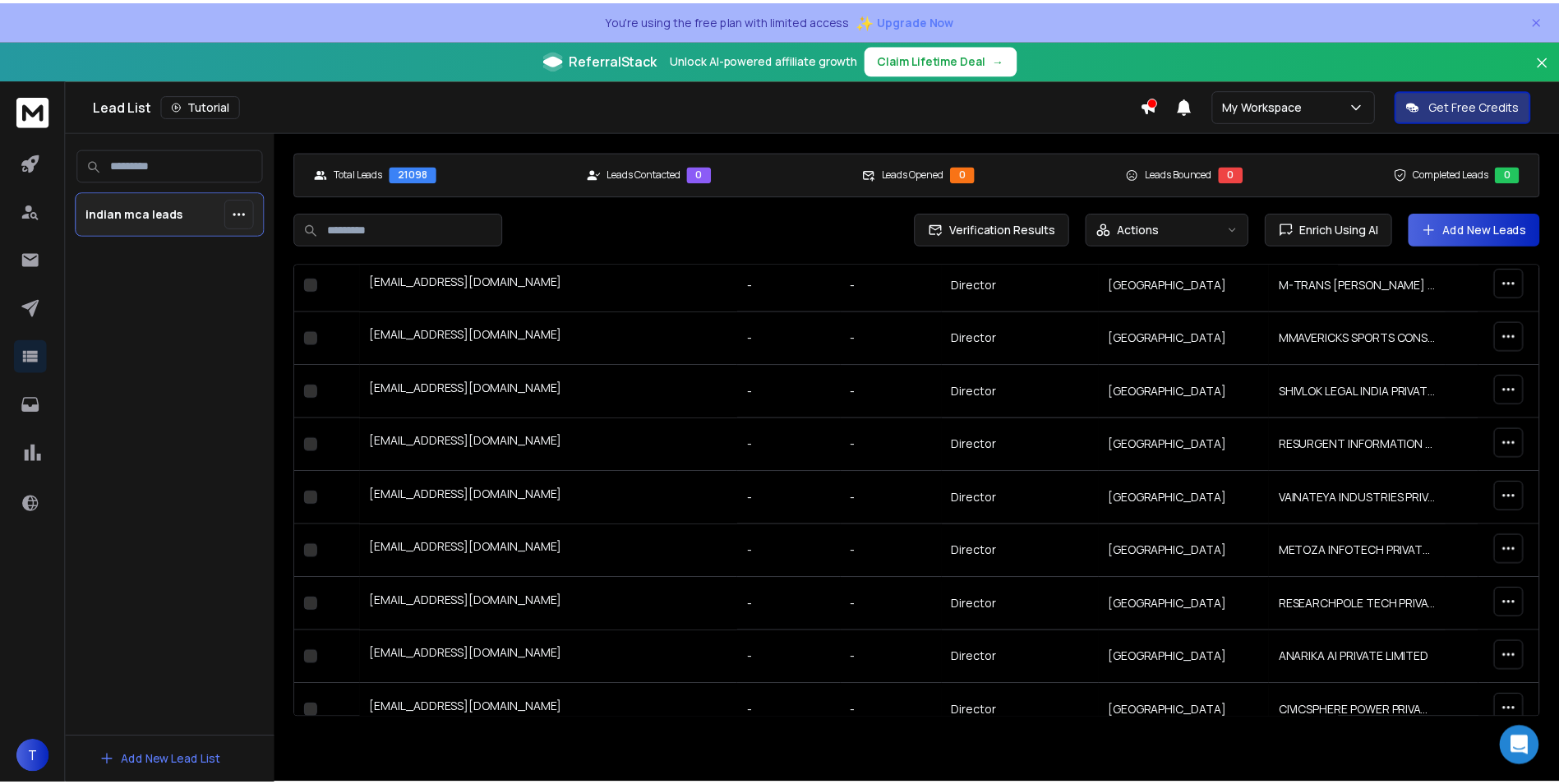
scroll to position [4953, 0]
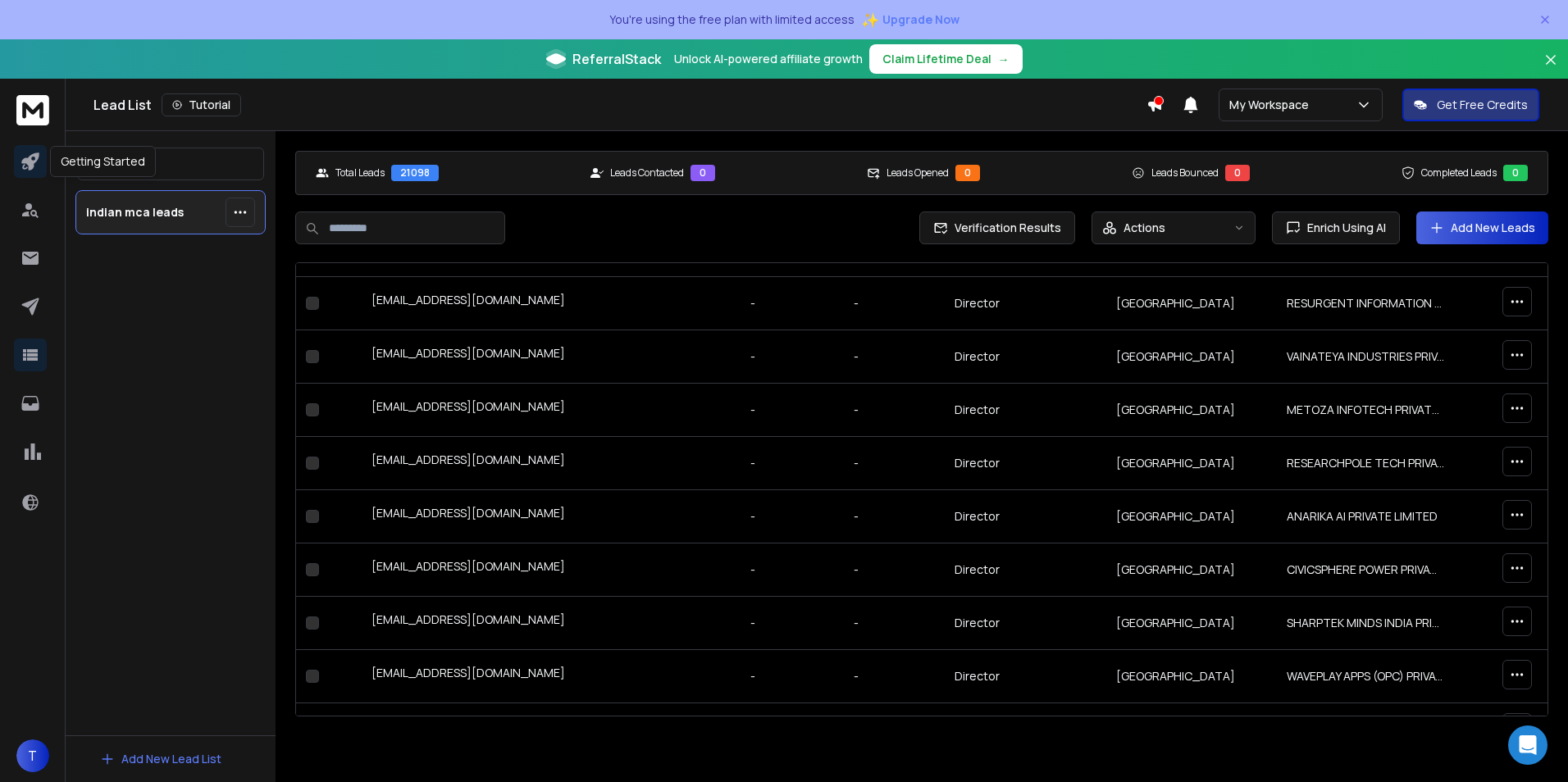
click at [33, 159] on icon at bounding box center [30, 161] width 20 height 20
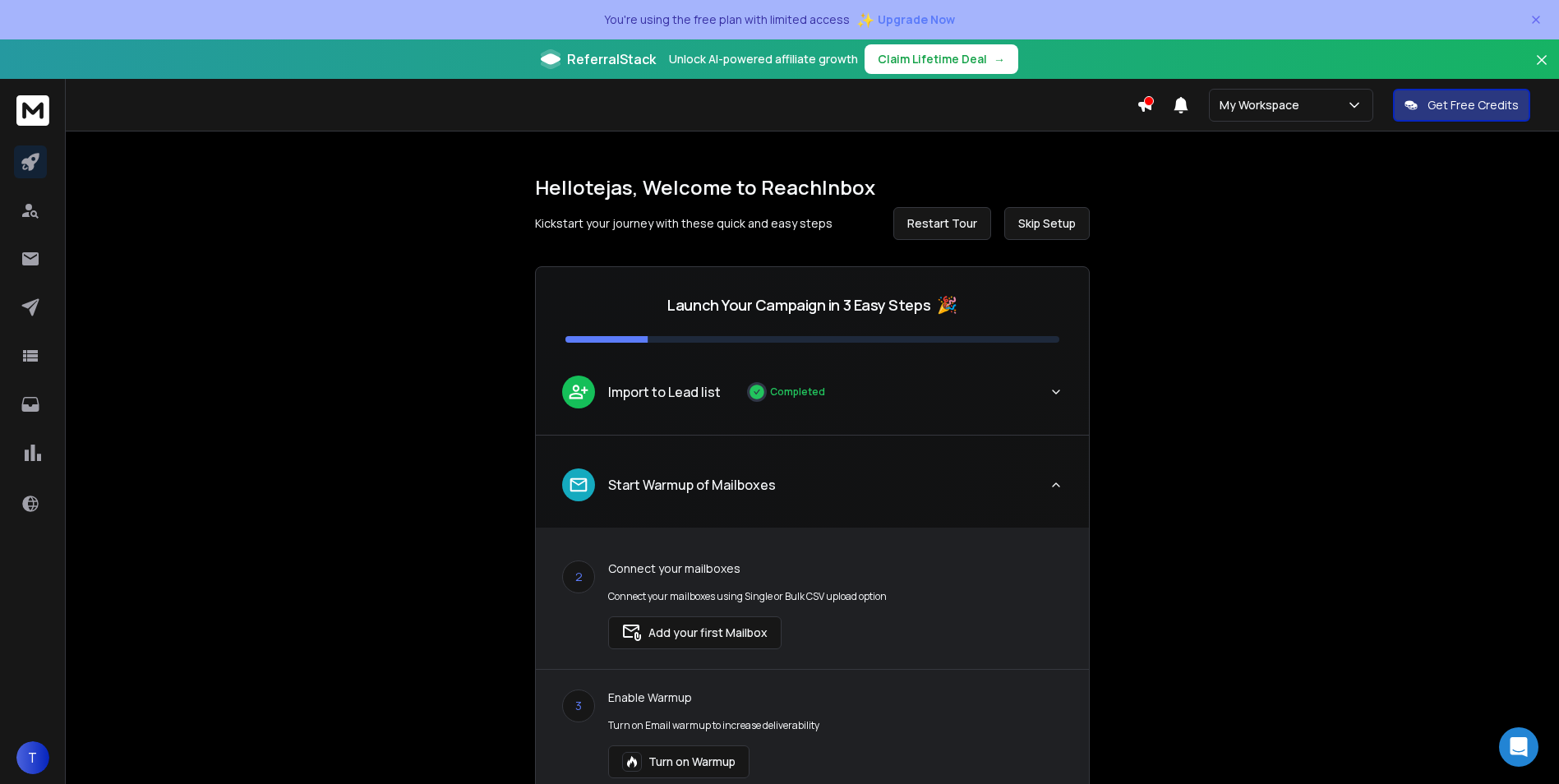
scroll to position [164, 0]
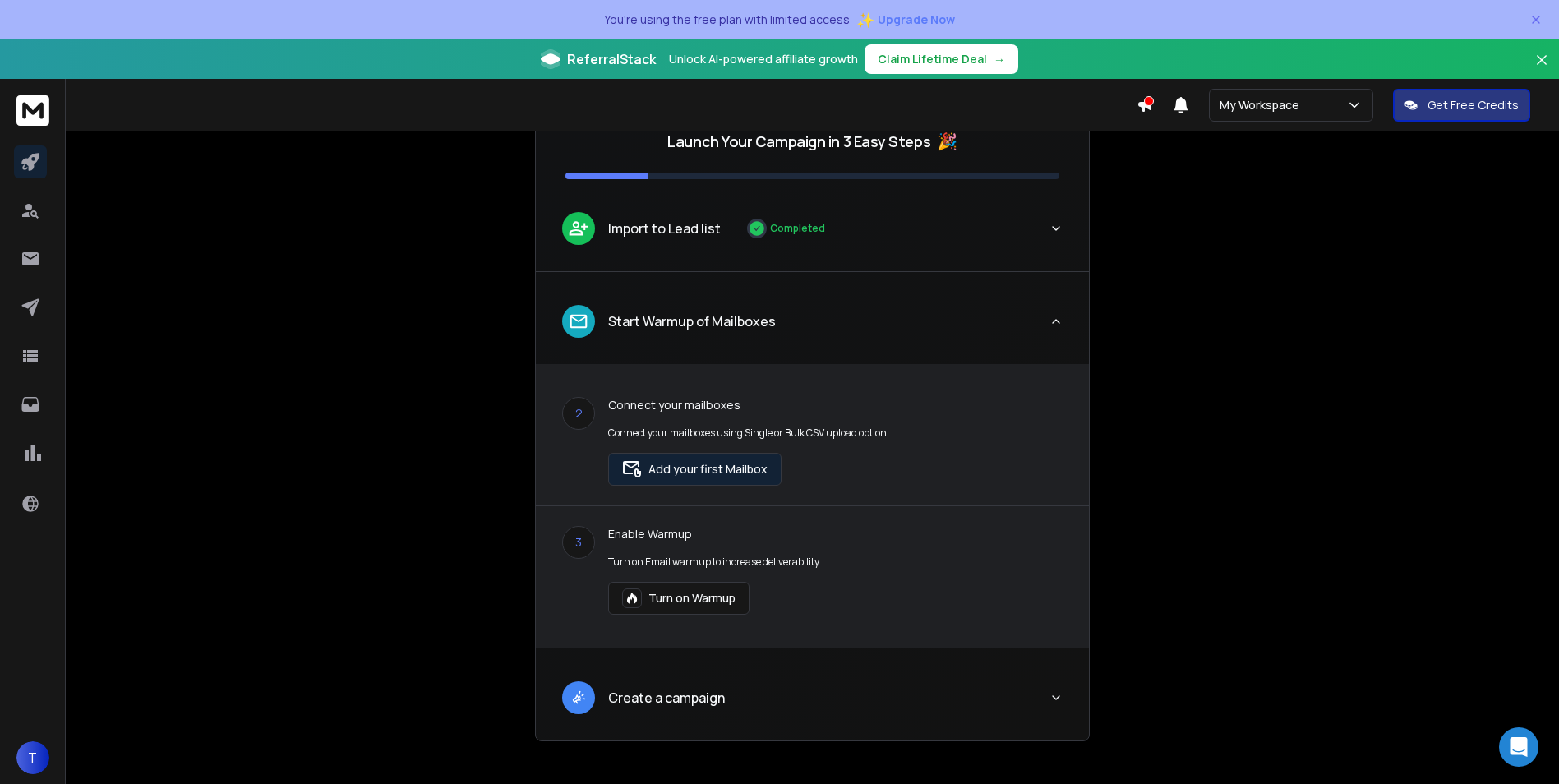
click at [715, 473] on button "Add your first Mailbox" at bounding box center [695, 469] width 173 height 33
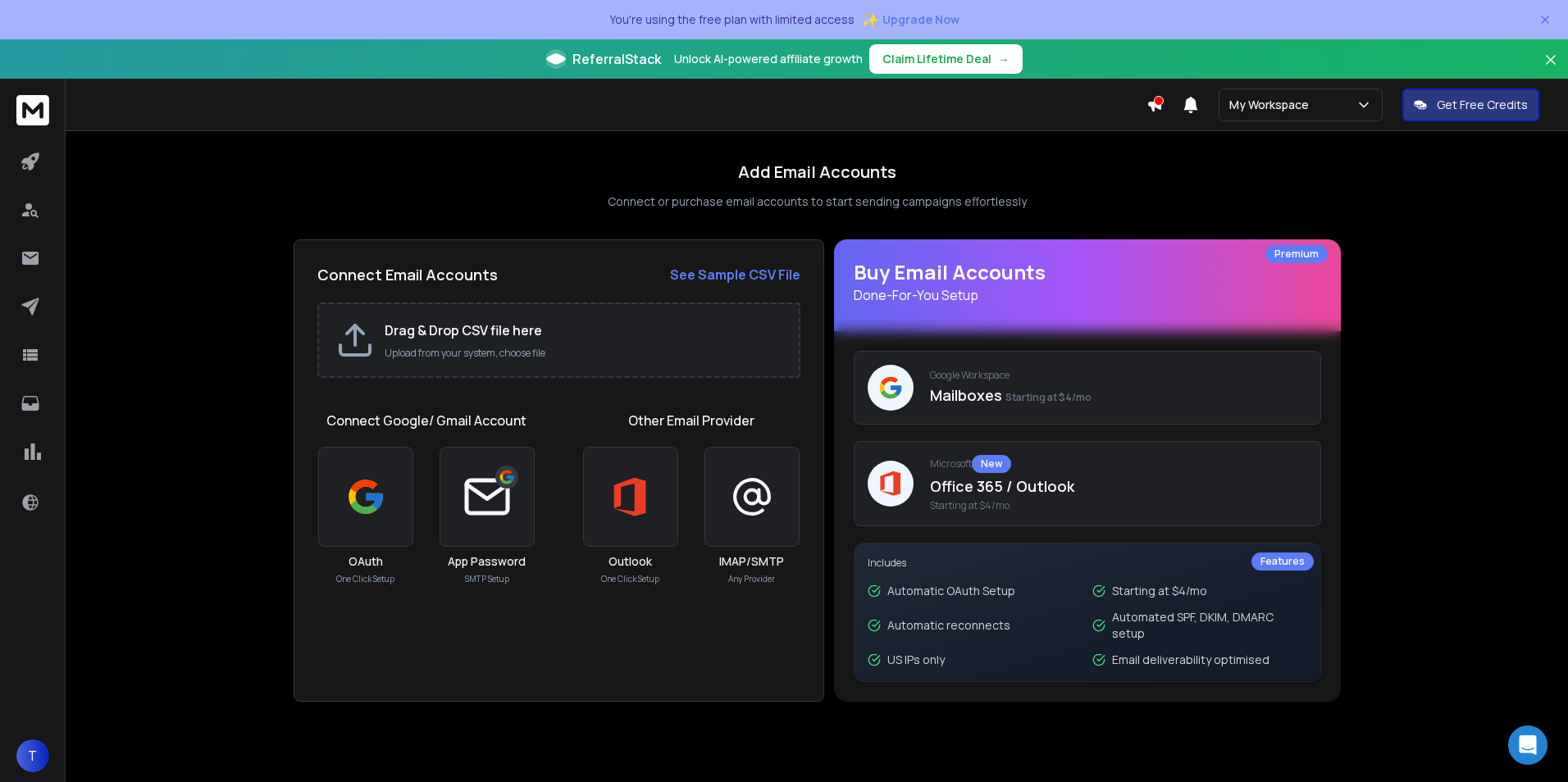
click at [368, 497] on icon at bounding box center [365, 497] width 41 height 49
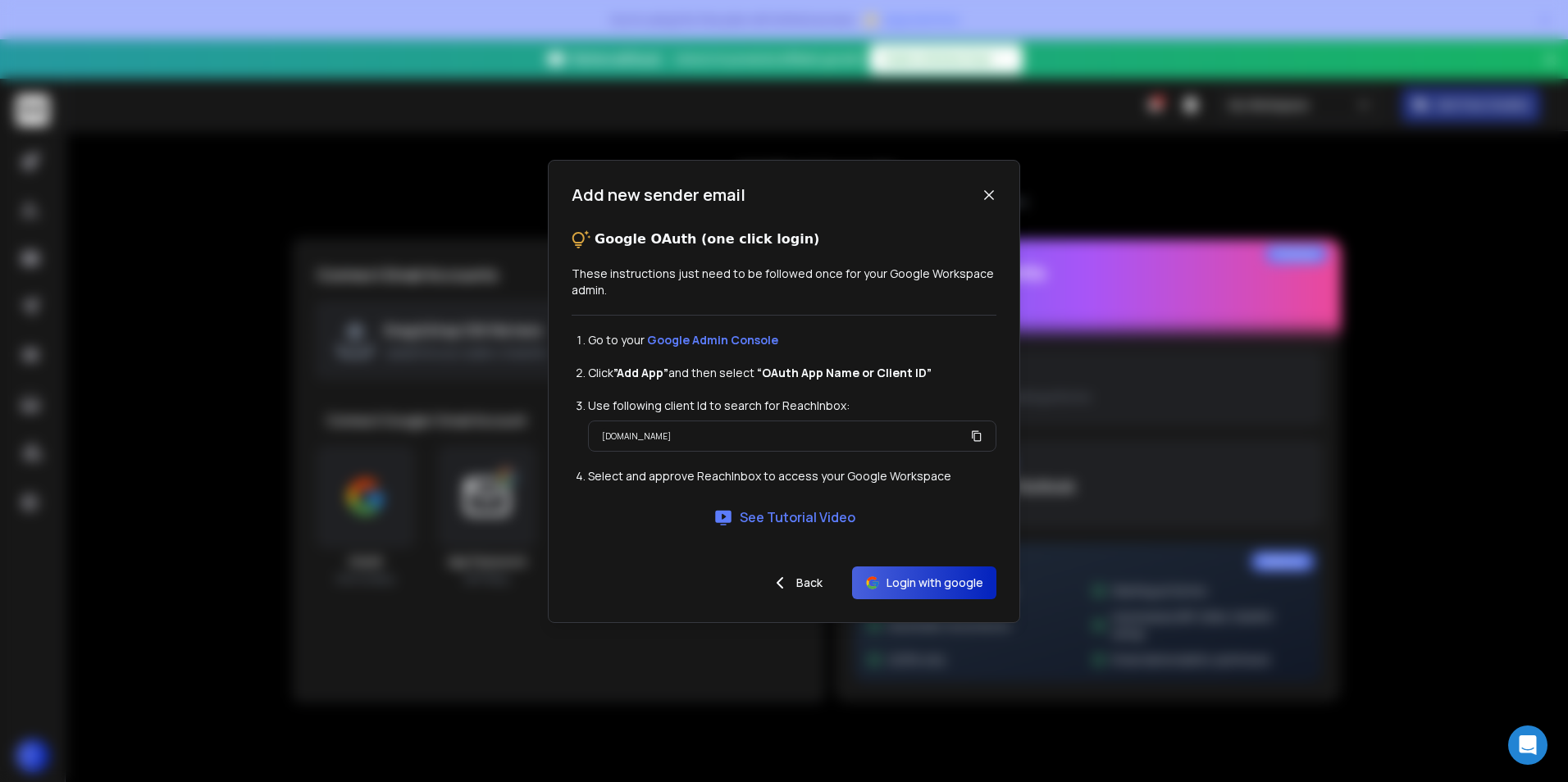
click at [991, 190] on icon at bounding box center [988, 195] width 14 height 14
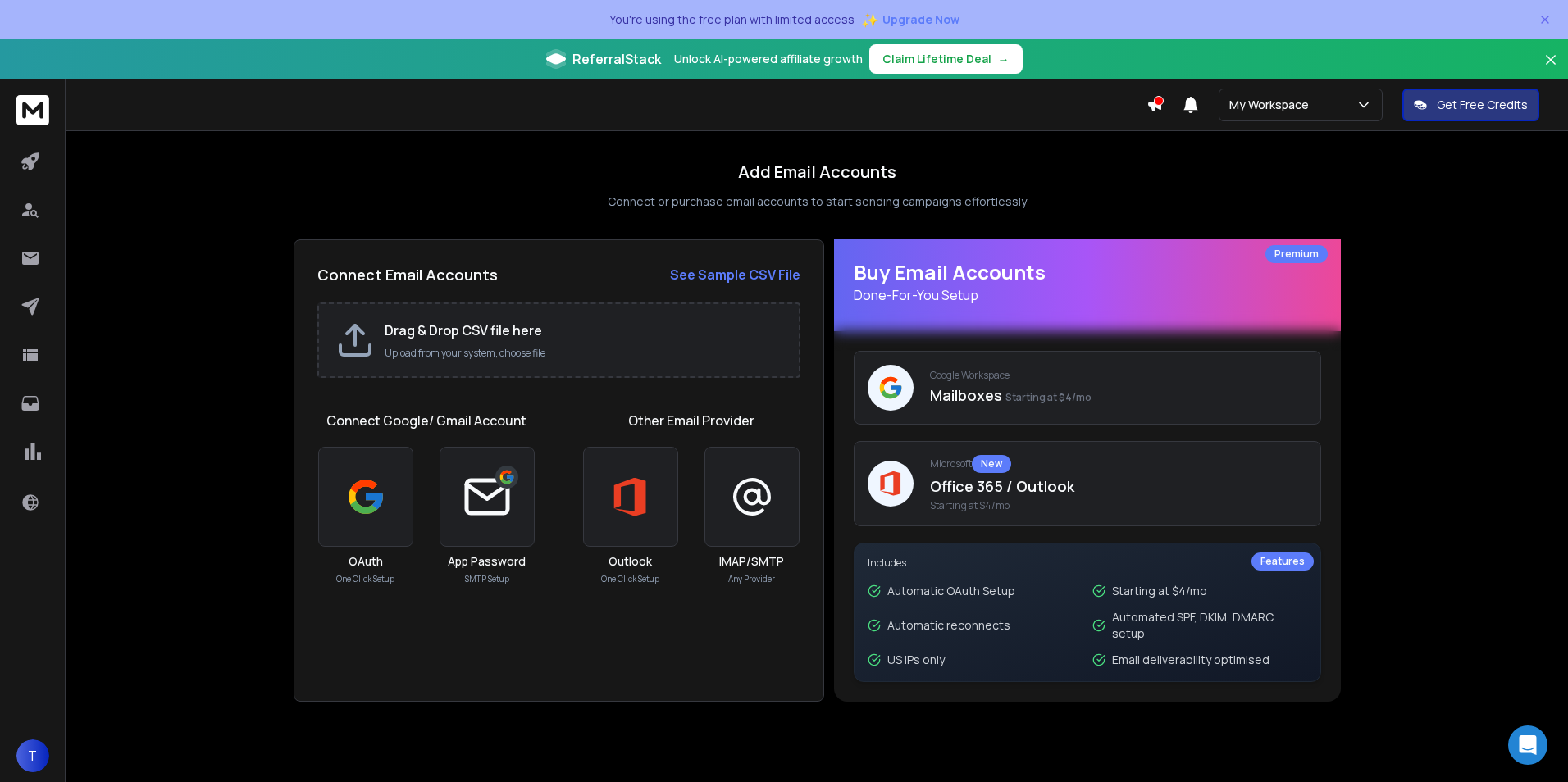
click at [503, 500] on icon at bounding box center [487, 497] width 49 height 49
